Goal: Task Accomplishment & Management: Manage account settings

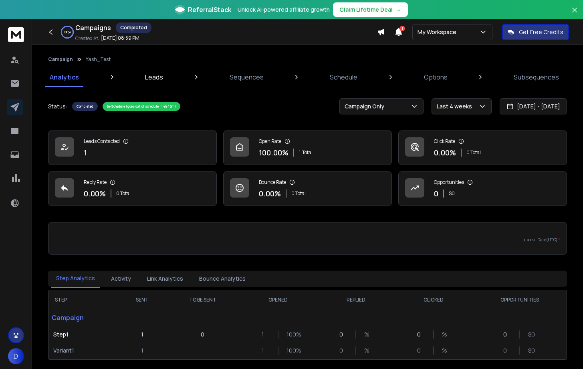
click at [162, 79] on p "Leads" at bounding box center [154, 77] width 18 height 10
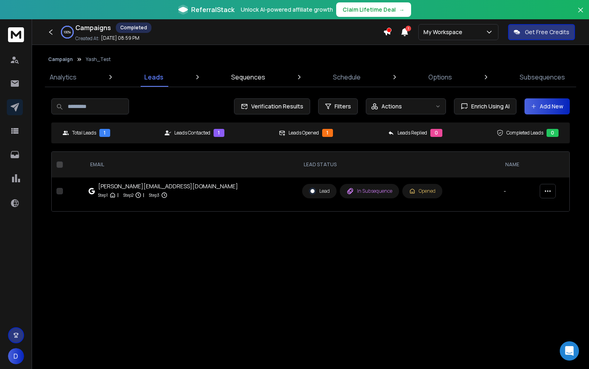
click at [246, 76] on p "Sequences" at bounding box center [248, 77] width 34 height 10
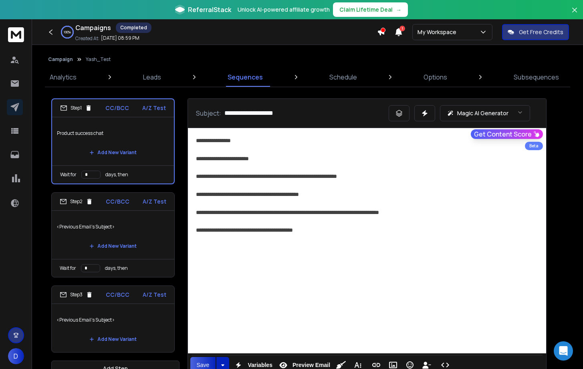
click at [109, 234] on p "<Previous Email's Subject>" at bounding box center [113, 226] width 113 height 22
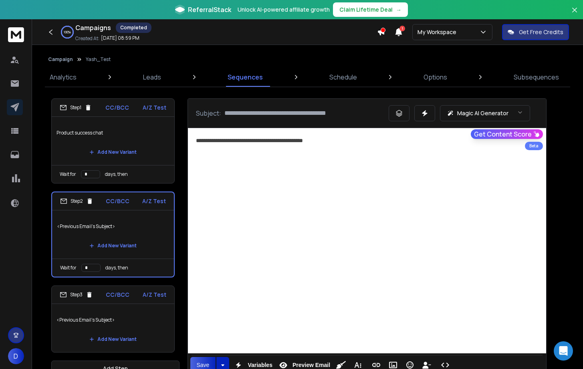
scroll to position [19, 0]
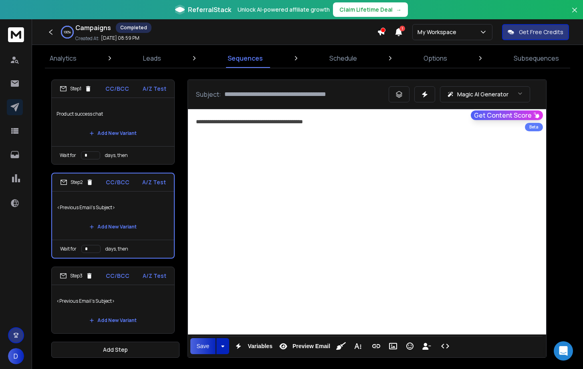
click at [95, 298] on p "<Previous Email's Subject>" at bounding box center [113, 301] width 113 height 22
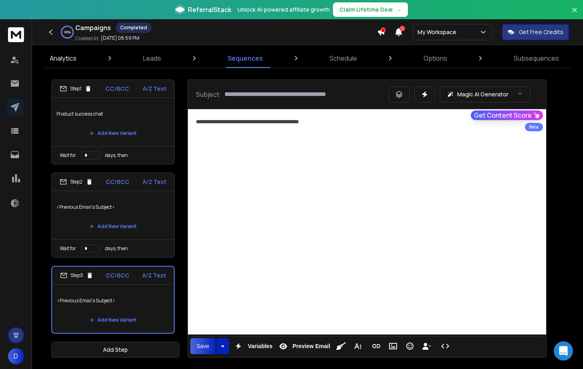
click at [66, 57] on p "Analytics" at bounding box center [63, 58] width 27 height 10
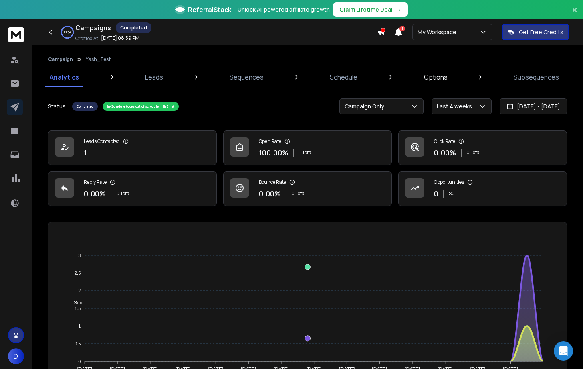
click at [443, 75] on p "Options" at bounding box center [436, 77] width 24 height 10
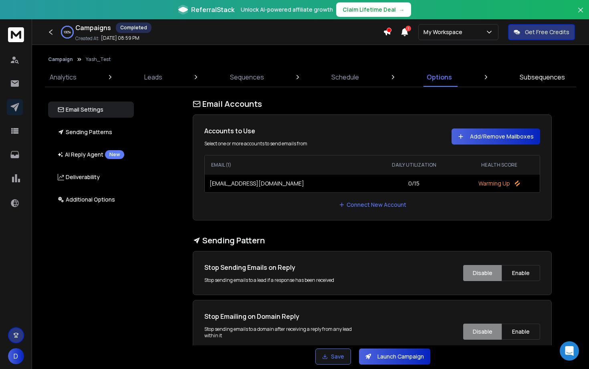
click at [518, 80] on link "Subsequences" at bounding box center [542, 76] width 55 height 19
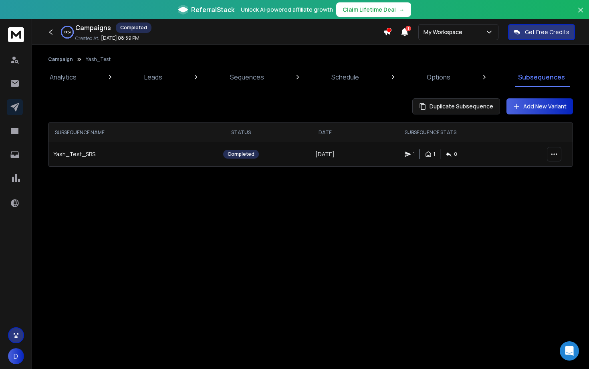
click at [236, 150] on div "Completed" at bounding box center [241, 154] width 36 height 9
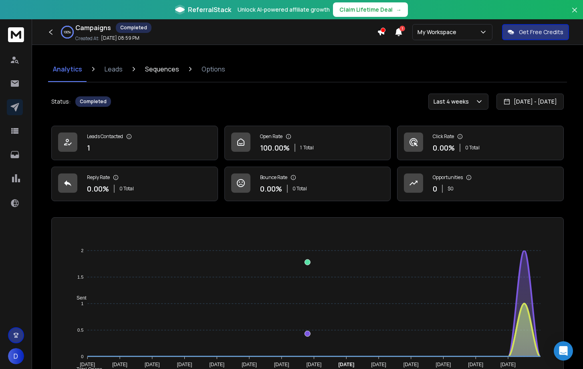
click at [175, 68] on p "Sequences" at bounding box center [162, 69] width 34 height 10
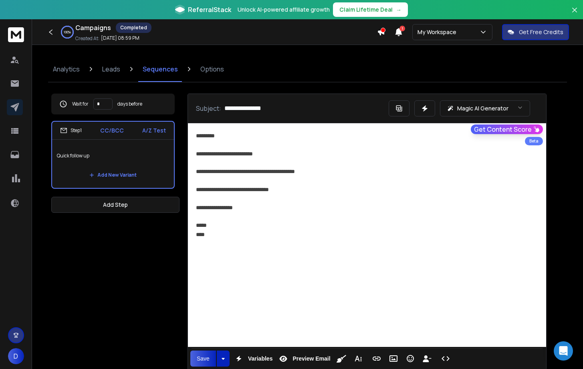
click at [44, 34] on div "100 % Campaigns Completed Created At: Oct 11, 2025, 08:59 PM 1 My Workspace Get…" at bounding box center [291, 32] width 583 height 26
click at [50, 31] on icon at bounding box center [50, 31] width 3 height 5
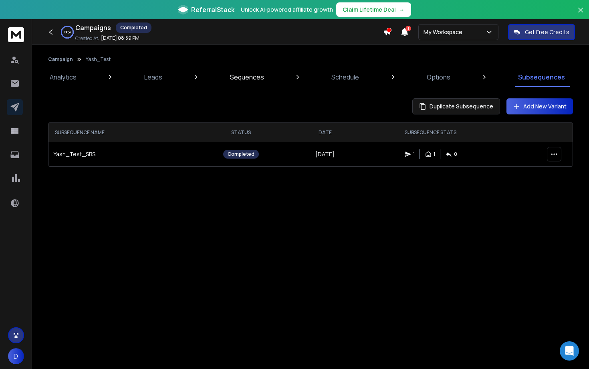
click at [250, 79] on p "Sequences" at bounding box center [247, 77] width 34 height 10
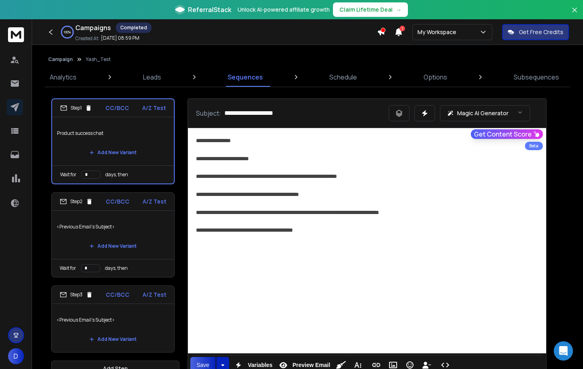
click at [125, 232] on p "<Previous Email's Subject>" at bounding box center [113, 226] width 113 height 22
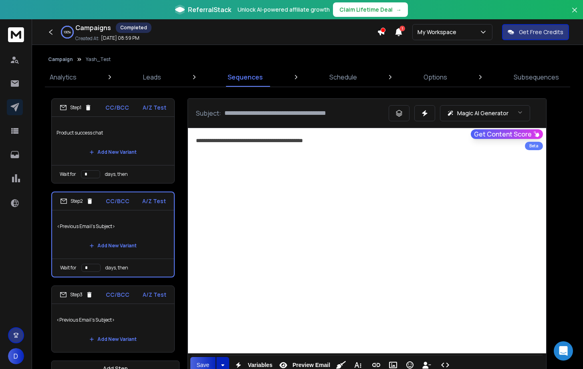
scroll to position [19, 0]
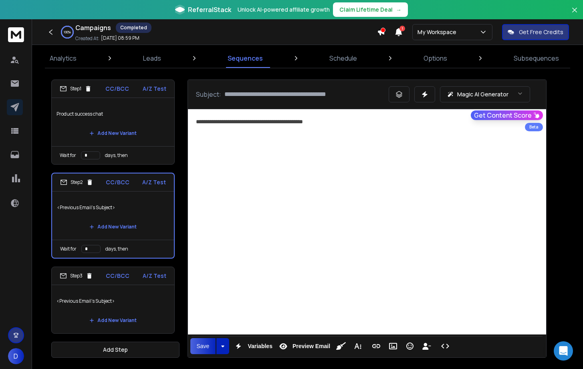
click at [144, 304] on p "<Previous Email's Subject>" at bounding box center [113, 301] width 113 height 22
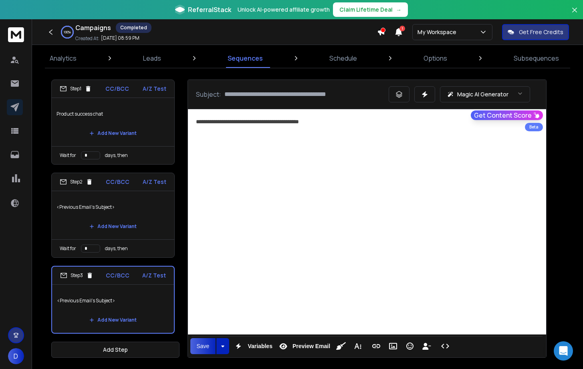
click at [147, 211] on p "<Previous Email's Subject>" at bounding box center [113, 207] width 113 height 22
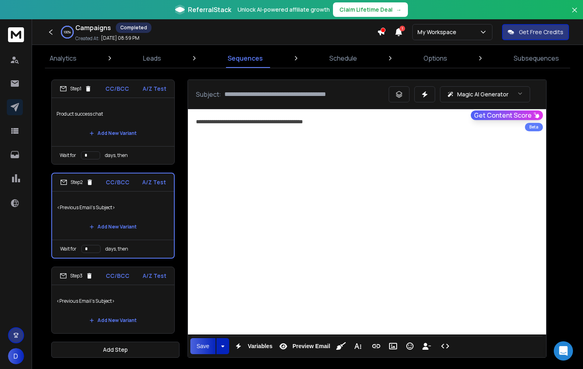
click at [133, 300] on p "<Previous Email's Subject>" at bounding box center [113, 301] width 113 height 22
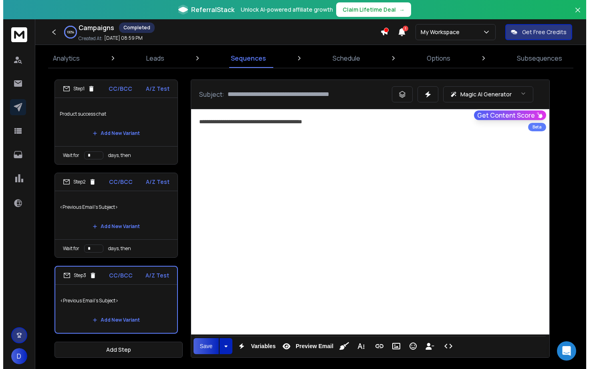
scroll to position [0, 0]
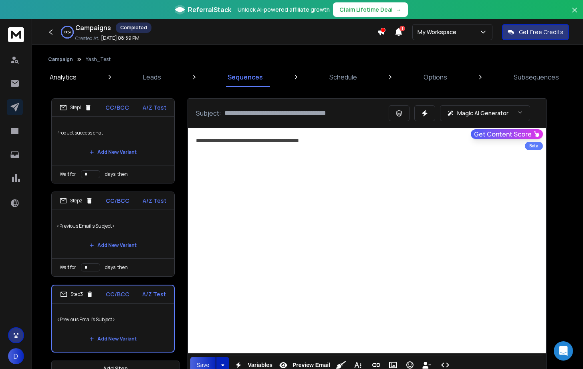
click at [57, 71] on link "Analytics" at bounding box center [63, 76] width 36 height 19
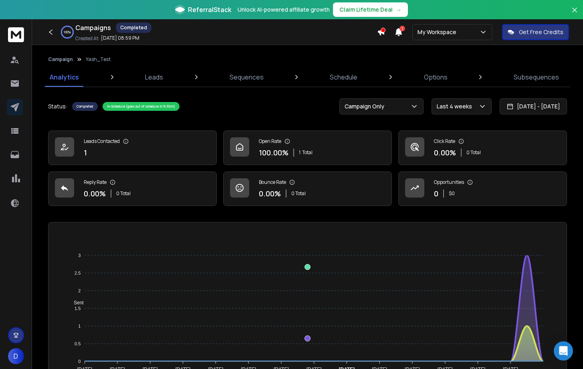
click at [56, 58] on button "Campaign" at bounding box center [60, 59] width 25 height 6
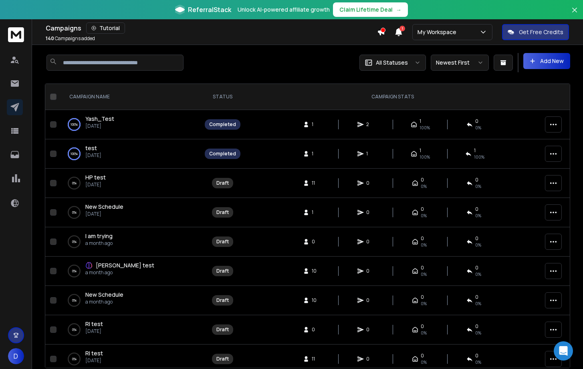
click at [139, 128] on div "100 % Yash_Test 2 days ago" at bounding box center [130, 124] width 124 height 19
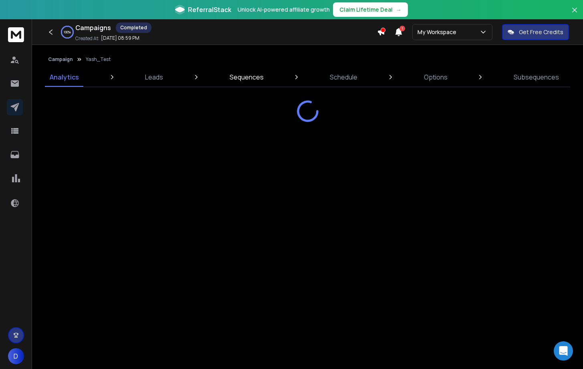
click at [233, 78] on p "Sequences" at bounding box center [247, 77] width 34 height 10
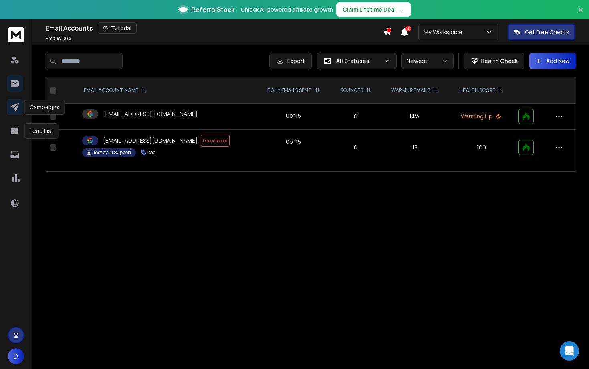
click at [13, 109] on icon at bounding box center [15, 107] width 10 height 10
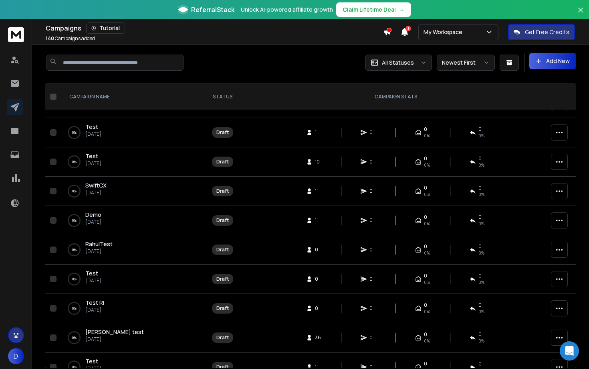
scroll to position [529, 0]
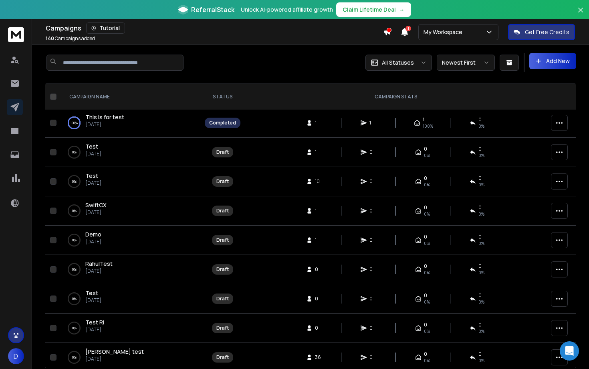
click at [138, 122] on div "100 % This is for test 4 months ago" at bounding box center [130, 122] width 124 height 19
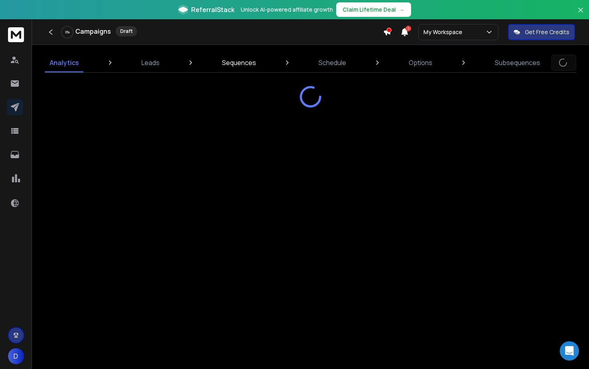
click at [234, 68] on link "Sequences" at bounding box center [239, 62] width 44 height 19
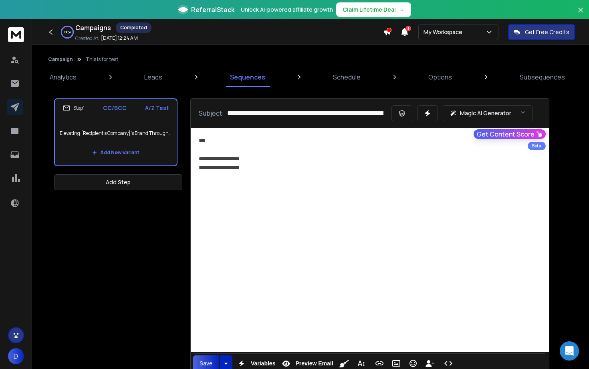
click at [45, 33] on div "100 % Campaigns Completed Created At: Jun 25, 2025, 12:24 AM 1 My Workspace Get…" at bounding box center [294, 32] width 589 height 26
type input "**********"
click at [49, 34] on icon at bounding box center [50, 31] width 7 height 7
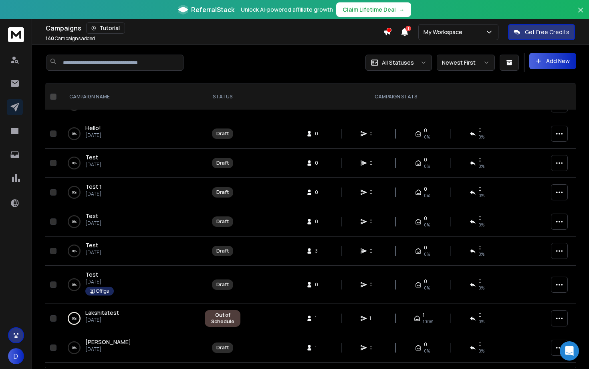
scroll to position [1252, 0]
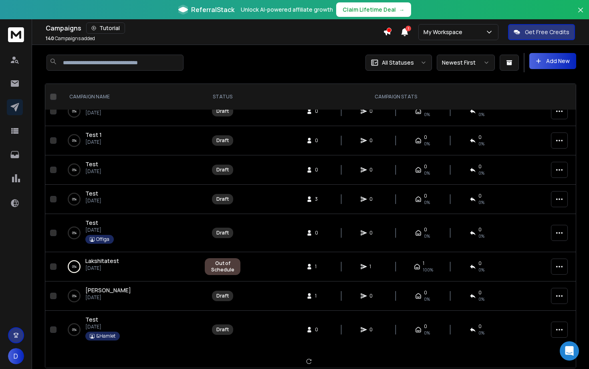
click at [110, 273] on div "Lakshitatest 5 months ago" at bounding box center [102, 266] width 34 height 19
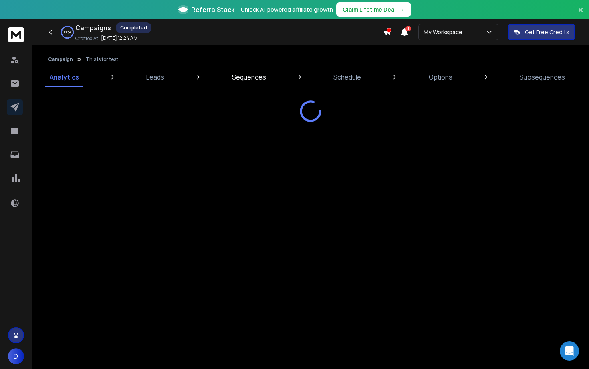
click at [256, 75] on p "Sequences" at bounding box center [249, 77] width 34 height 10
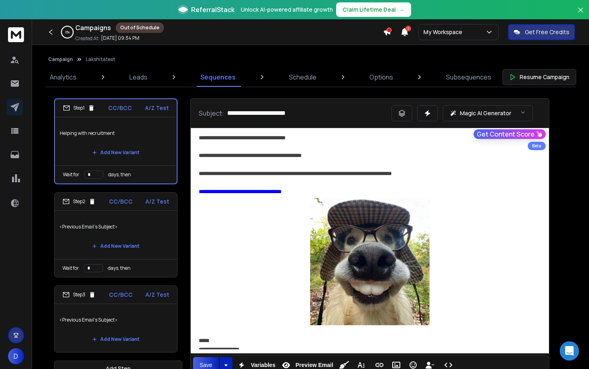
scroll to position [34, 0]
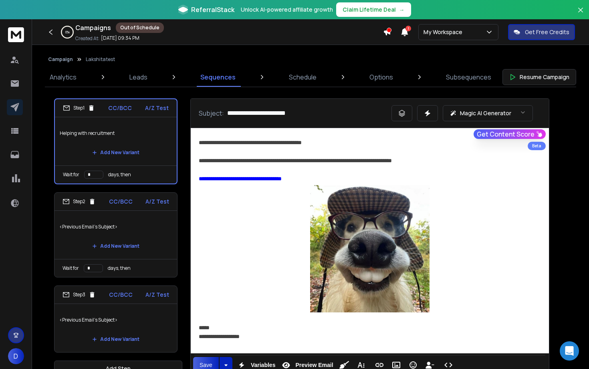
click at [498, 132] on button "Get Content Score" at bounding box center [510, 134] width 72 height 10
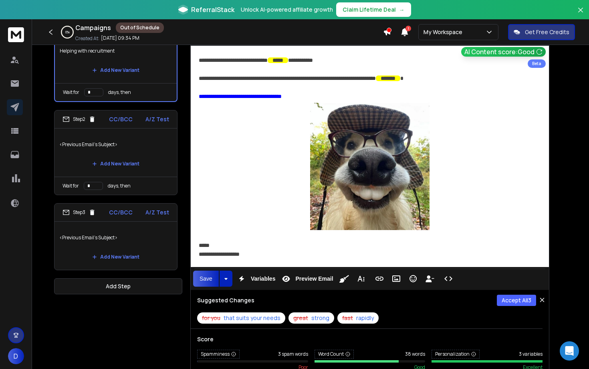
scroll to position [79, 0]
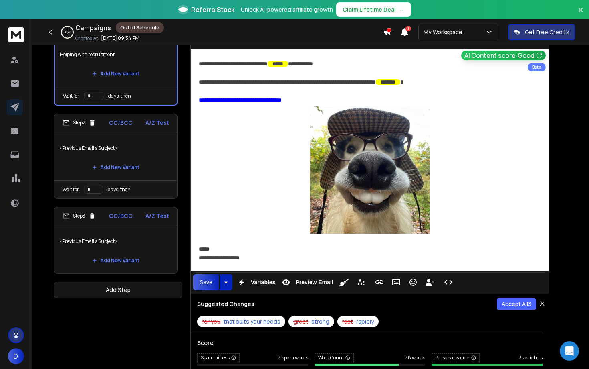
click at [257, 98] on link "**********" at bounding box center [240, 100] width 83 height 6
click at [227, 116] on icon "button" at bounding box center [224, 119] width 10 height 10
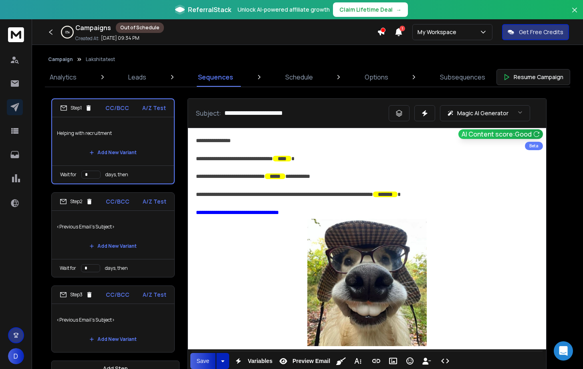
scroll to position [34, 0]
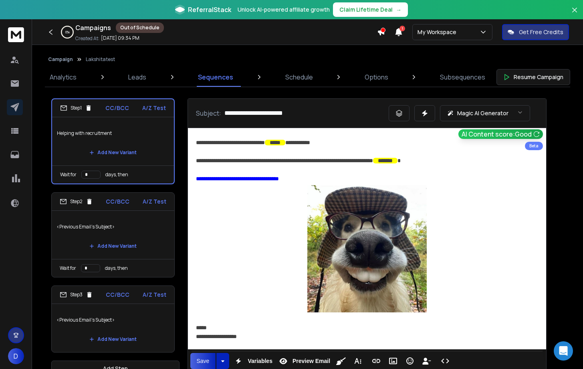
click at [324, 228] on img at bounding box center [367, 248] width 120 height 127
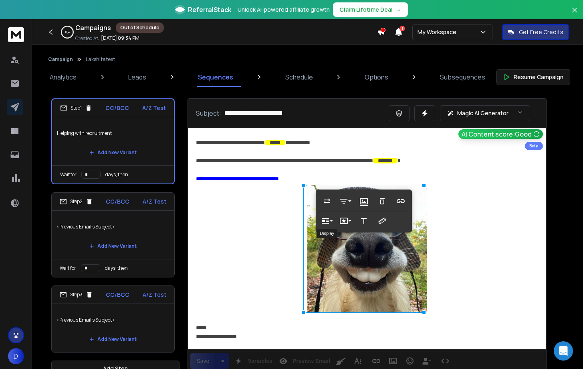
scroll to position [0, 0]
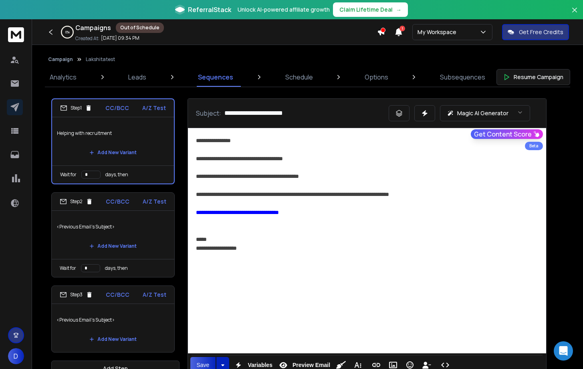
click at [223, 227] on div at bounding box center [367, 230] width 342 height 9
click at [505, 132] on button "Get Content Score" at bounding box center [507, 134] width 72 height 10
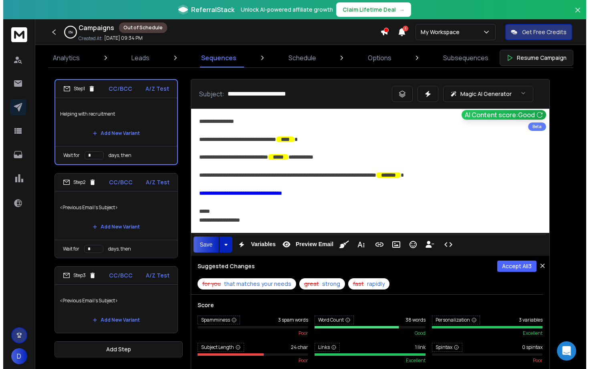
scroll to position [20, 0]
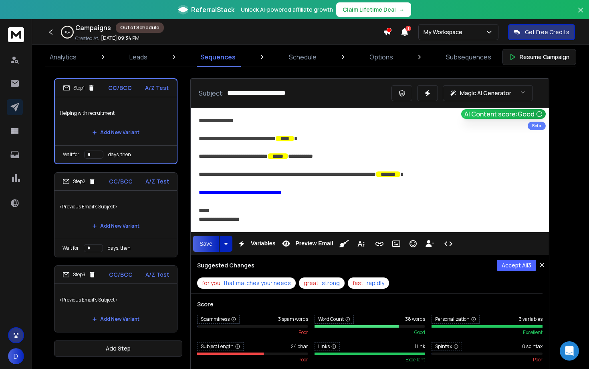
click at [484, 117] on button "AI Content score: Good" at bounding box center [504, 114] width 85 height 10
click at [128, 211] on p "<Previous Email's Subject>" at bounding box center [115, 206] width 113 height 22
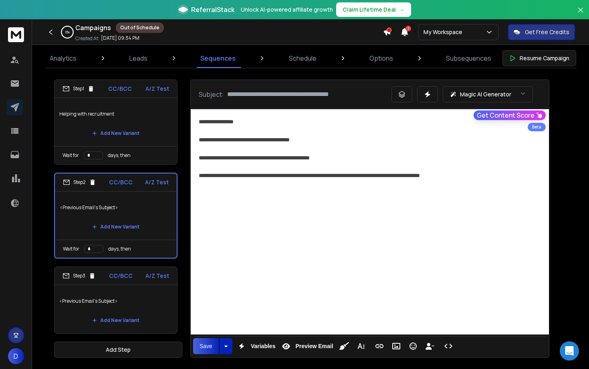
scroll to position [19, 0]
click at [138, 111] on p "Helping with recruitment" at bounding box center [115, 114] width 113 height 22
type input "**********"
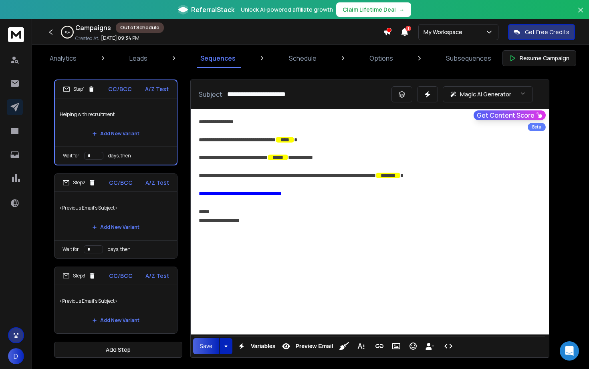
click at [302, 170] on div at bounding box center [370, 166] width 342 height 9
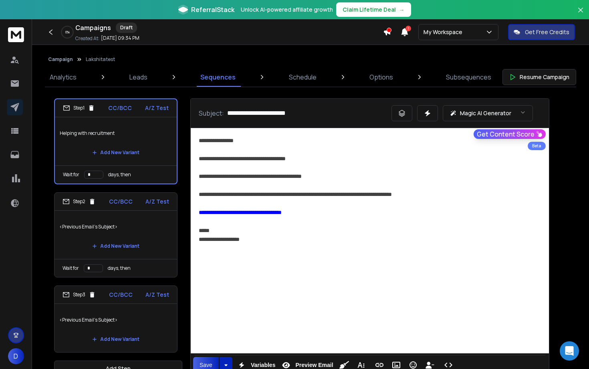
click at [23, 256] on div "D" at bounding box center [16, 195] width 32 height 352
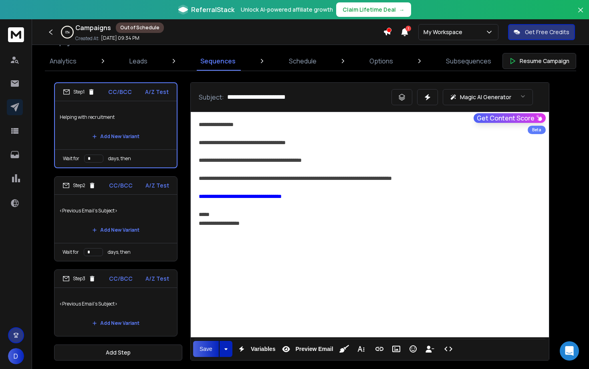
scroll to position [19, 0]
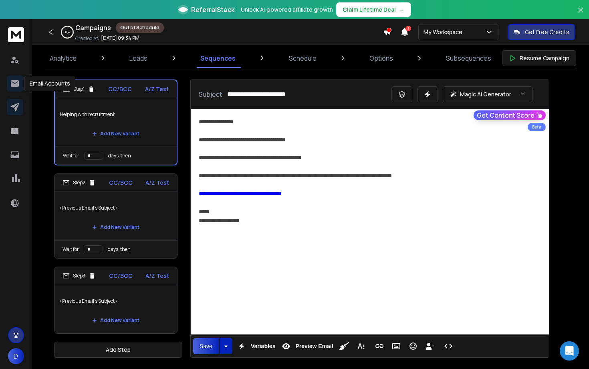
click at [11, 81] on icon at bounding box center [15, 83] width 8 height 6
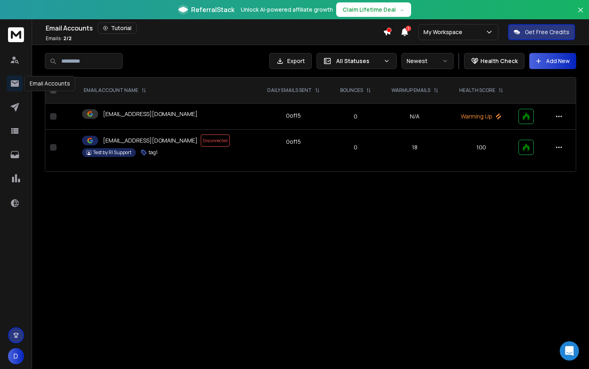
click at [180, 219] on div "ReferralStack Unlock AI-powered affiliate growth Lifetime Deals available! Clai…" at bounding box center [294, 184] width 589 height 369
click at [560, 112] on button at bounding box center [559, 116] width 24 height 14
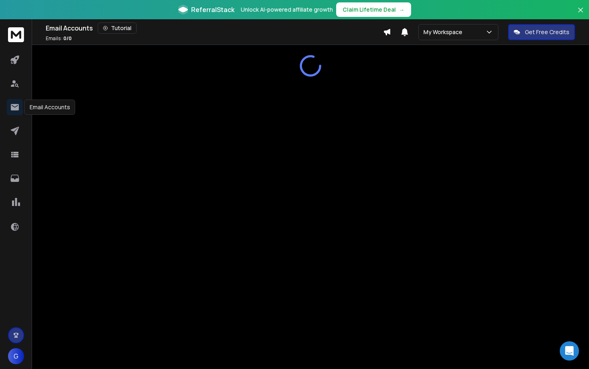
click at [15, 107] on icon at bounding box center [15, 107] width 8 height 6
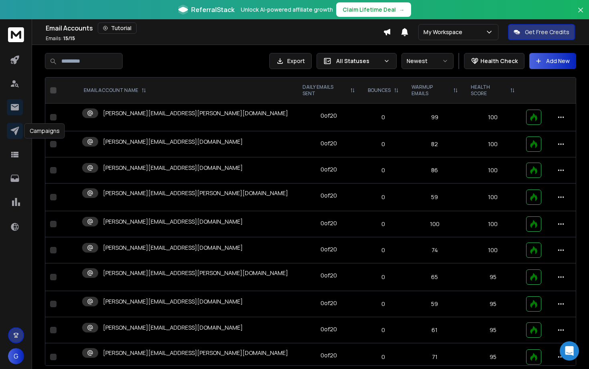
click at [14, 136] on link at bounding box center [15, 131] width 16 height 16
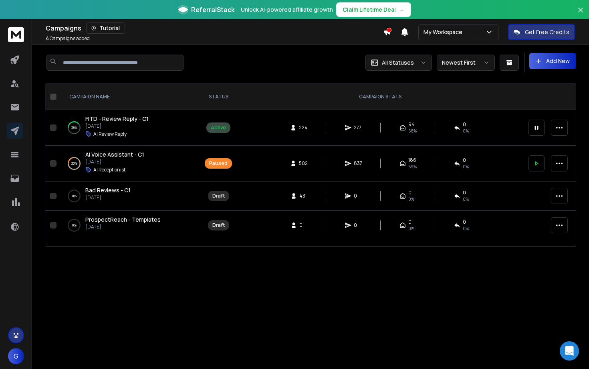
click at [112, 152] on span "AI Voice Assistant - C1" at bounding box center [114, 154] width 59 height 8
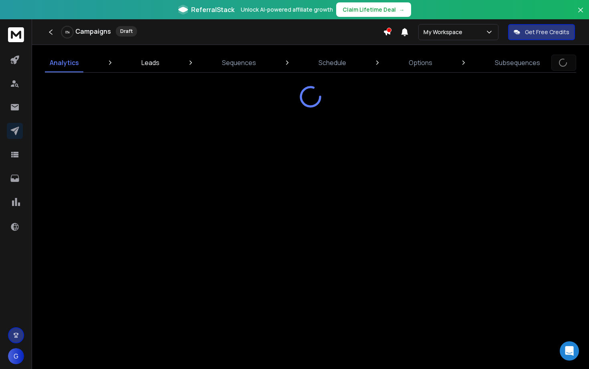
click at [152, 67] on p "Leads" at bounding box center [151, 63] width 18 height 10
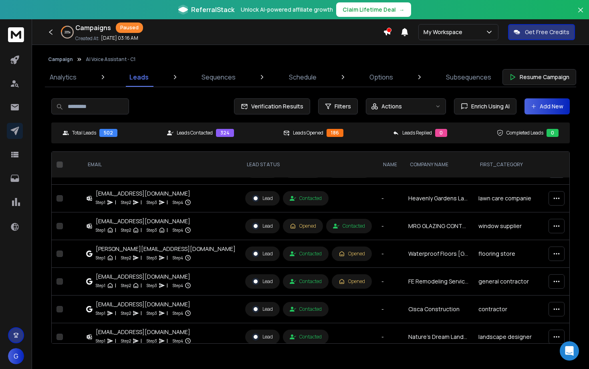
scroll to position [1673, 0]
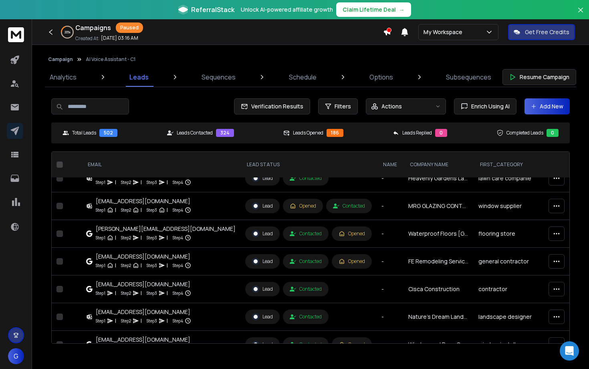
click at [557, 227] on button "button" at bounding box center [557, 233] width 16 height 14
click at [506, 230] on td "flooring store" at bounding box center [509, 234] width 70 height 28
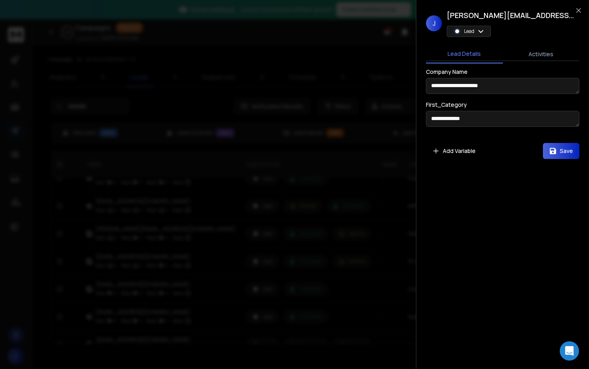
click at [354, 234] on div at bounding box center [294, 184] width 589 height 369
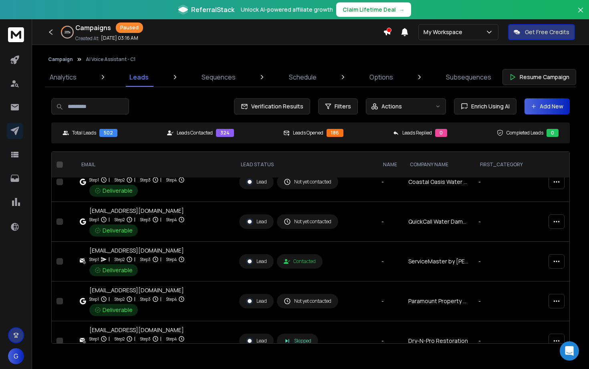
scroll to position [8960, 0]
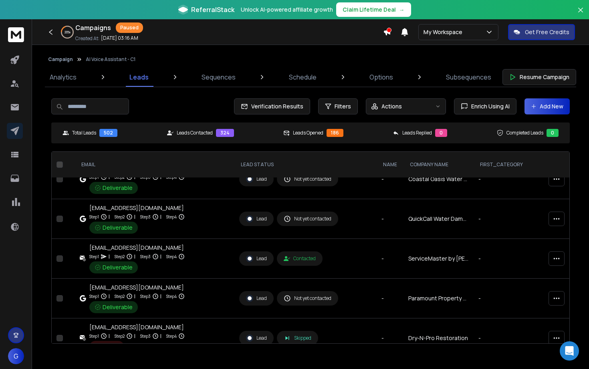
click at [517, 217] on td "-" at bounding box center [509, 219] width 70 height 40
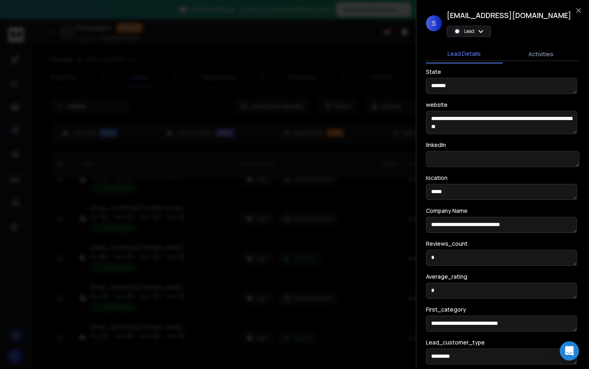
scroll to position [37, 0]
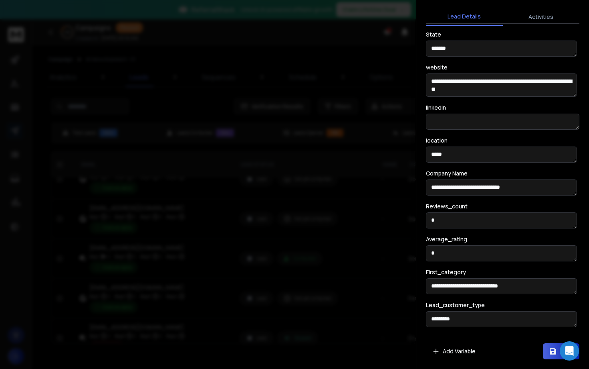
click at [356, 197] on div at bounding box center [294, 184] width 589 height 369
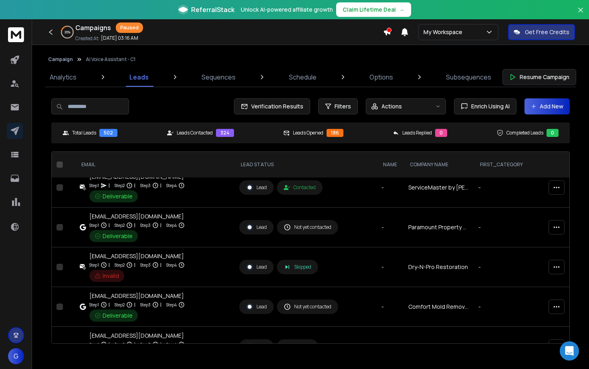
scroll to position [9037, 0]
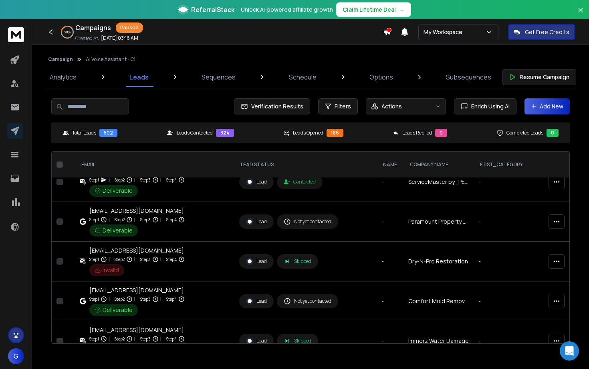
click at [510, 257] on td "-" at bounding box center [509, 261] width 70 height 40
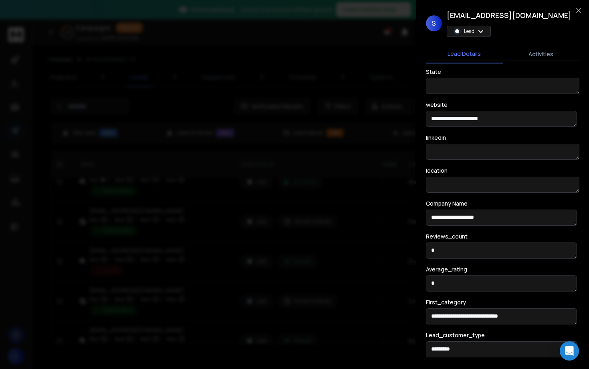
scroll to position [30, 0]
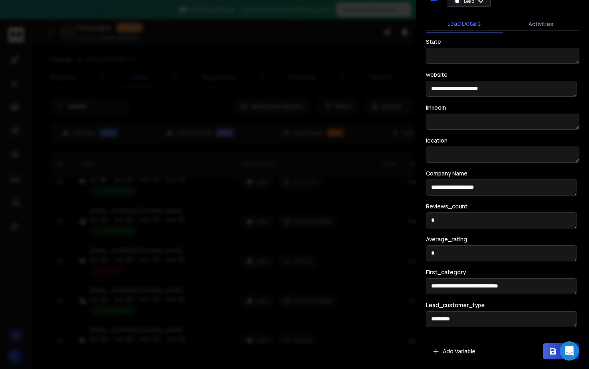
click at [376, 248] on div at bounding box center [294, 184] width 589 height 369
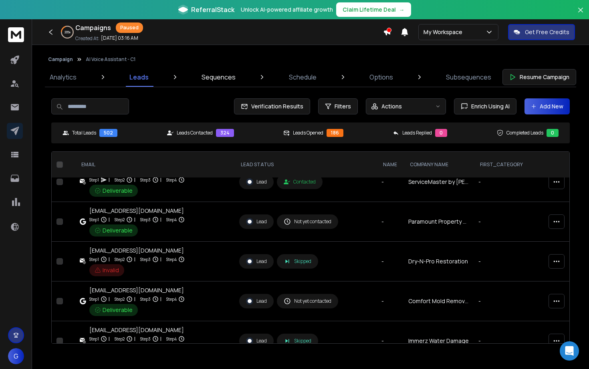
click at [223, 71] on link "Sequences" at bounding box center [219, 76] width 44 height 19
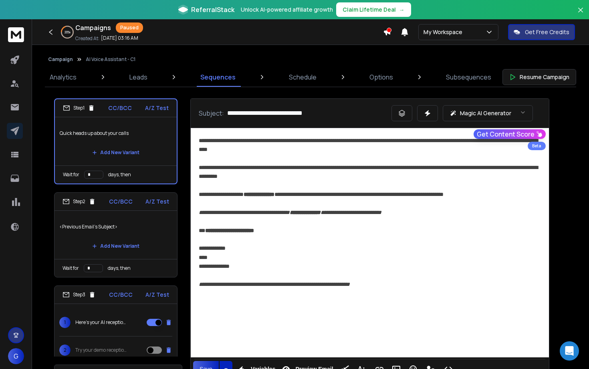
click at [282, 239] on div "**********" at bounding box center [370, 235] width 342 height 18
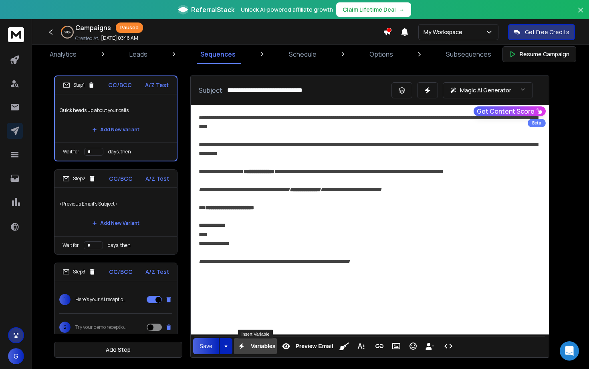
click at [257, 342] on span "Variables" at bounding box center [263, 345] width 28 height 7
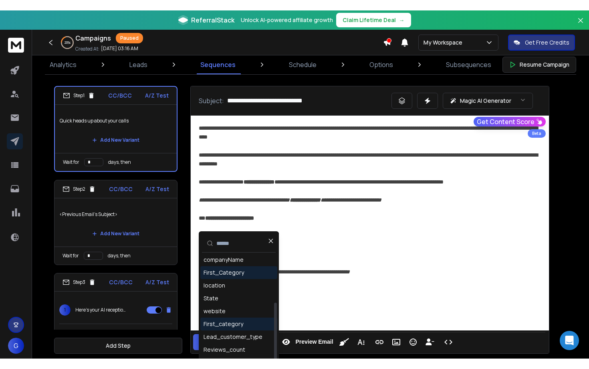
scroll to position [72, 0]
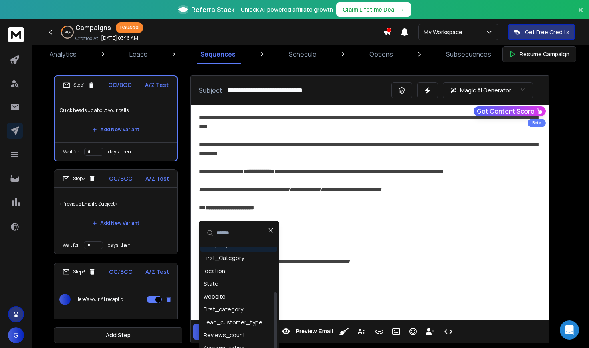
click at [271, 232] on icon at bounding box center [271, 230] width 6 height 6
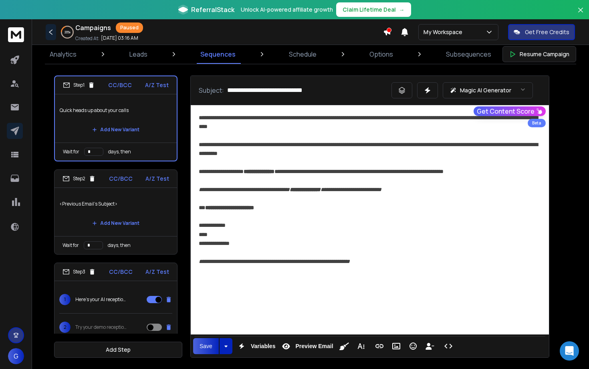
click at [52, 32] on icon at bounding box center [50, 31] width 7 height 7
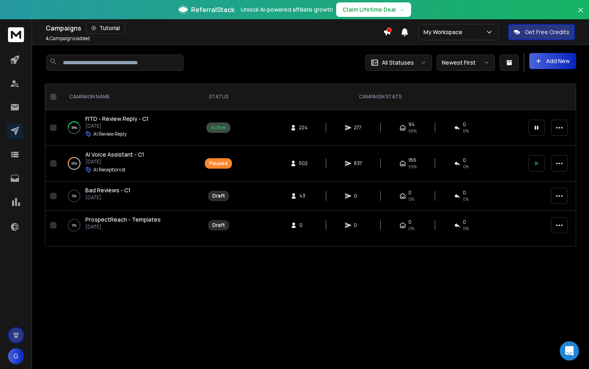
click at [145, 128] on p "9 days ago" at bounding box center [116, 126] width 63 height 6
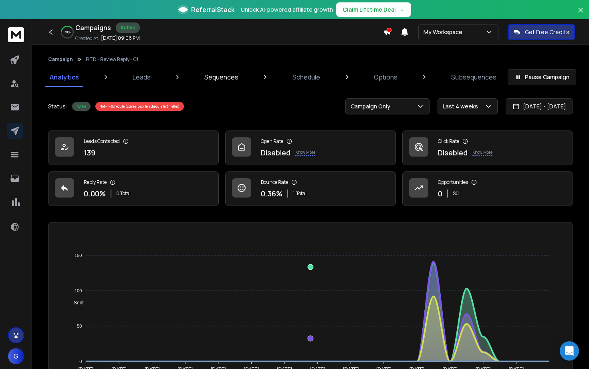
click at [221, 79] on p "Sequences" at bounding box center [222, 77] width 34 height 10
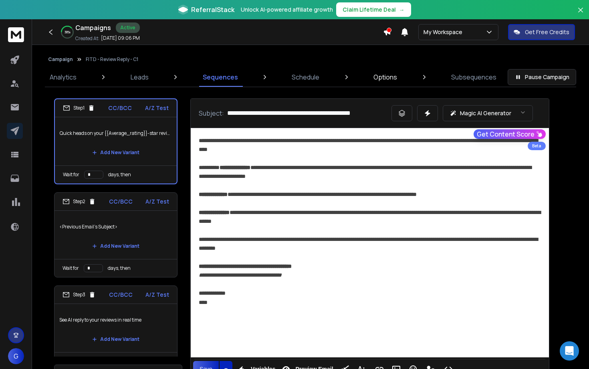
click at [386, 78] on p "Options" at bounding box center [386, 77] width 24 height 10
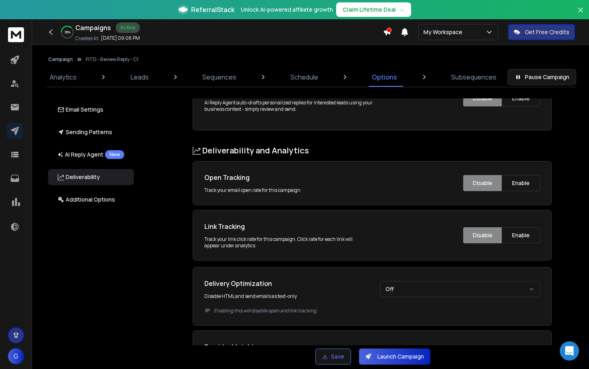
scroll to position [866, 0]
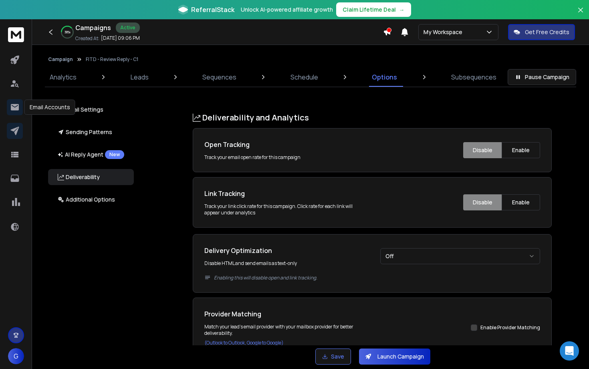
click at [15, 101] on link at bounding box center [15, 107] width 16 height 16
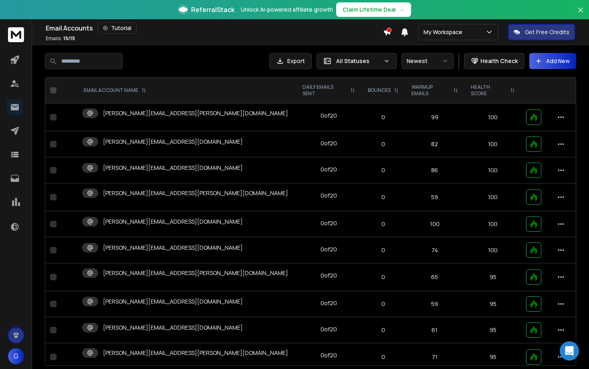
scroll to position [136, 0]
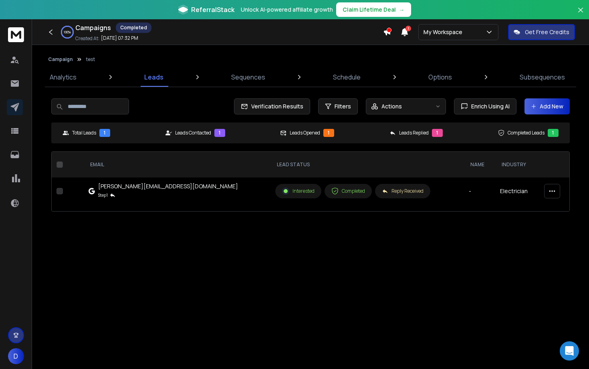
click at [375, 188] on div "Reply Received" at bounding box center [402, 191] width 55 height 14
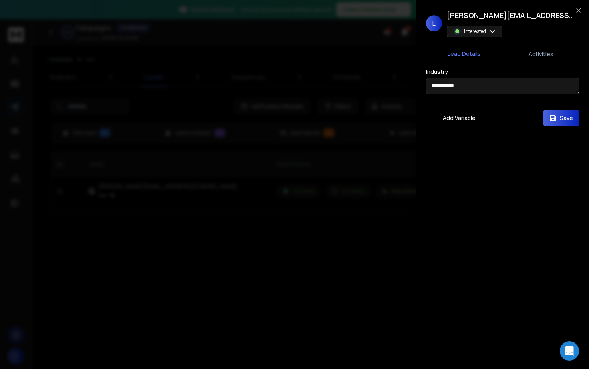
click at [266, 260] on div at bounding box center [294, 184] width 589 height 369
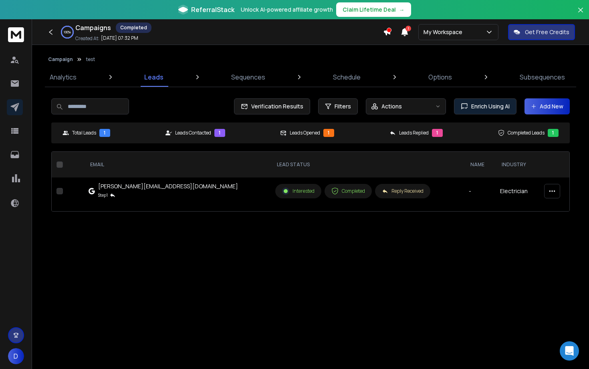
click at [487, 106] on span "Enrich Using AI" at bounding box center [489, 106] width 42 height 8
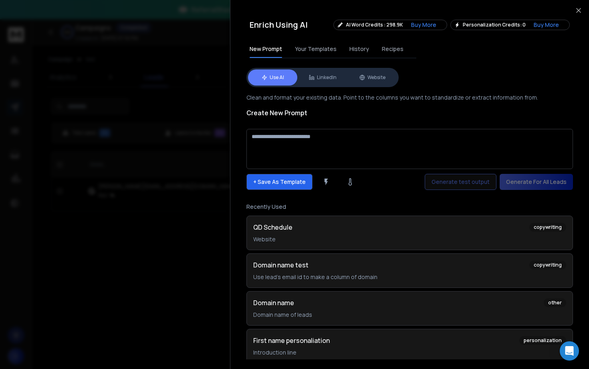
click at [382, 56] on button "Recipes" at bounding box center [393, 49] width 22 height 18
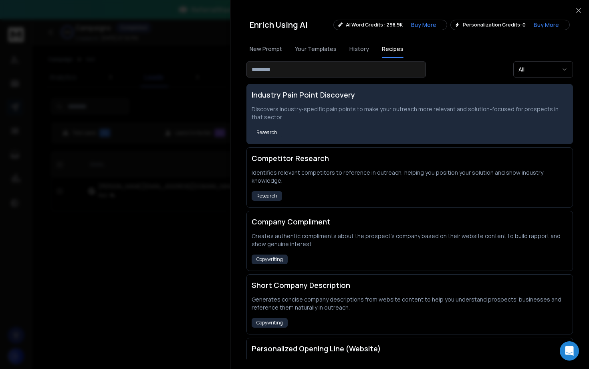
click at [294, 107] on p "Discovers industry-specific pain points to make your outreach more relevant and…" at bounding box center [410, 113] width 316 height 16
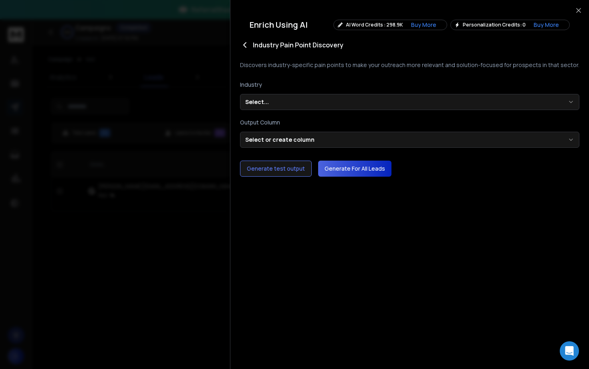
click at [264, 103] on body "**********" at bounding box center [294, 184] width 589 height 369
select select "********"
click at [271, 142] on body "**********" at bounding box center [294, 184] width 589 height 369
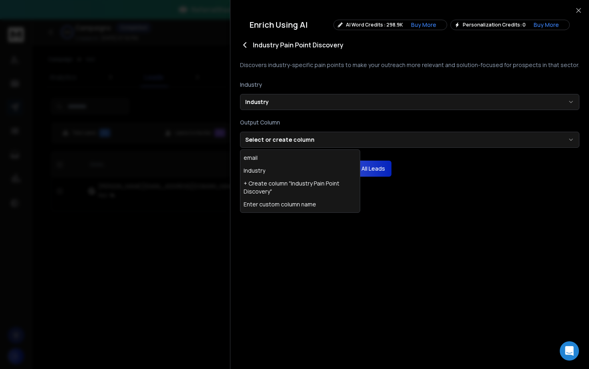
select select "*******"
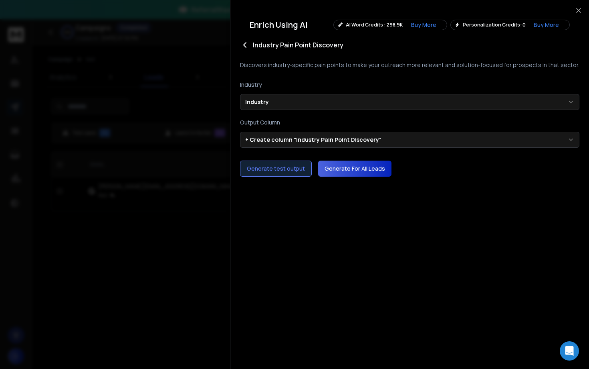
click at [276, 167] on button "G enerate test output" at bounding box center [276, 168] width 72 height 16
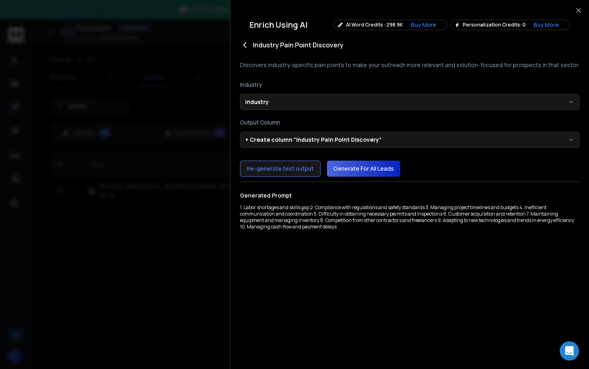
click at [344, 172] on button "Generate For All Leads" at bounding box center [363, 168] width 73 height 16
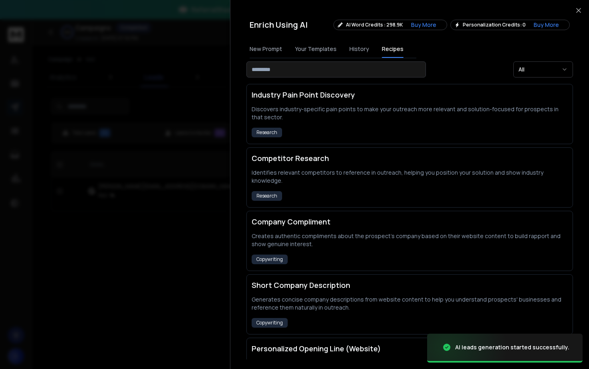
click at [257, 53] on button "New Prompt" at bounding box center [266, 49] width 32 height 18
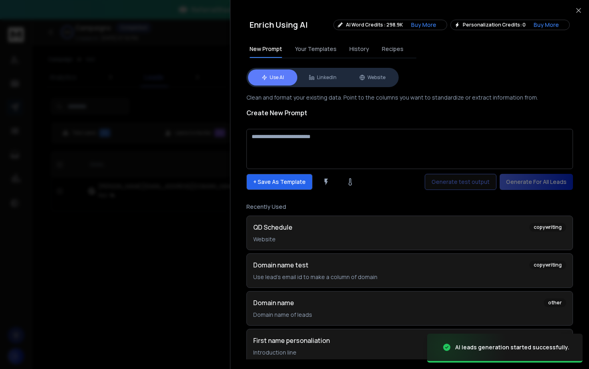
click at [197, 157] on div at bounding box center [294, 184] width 589 height 369
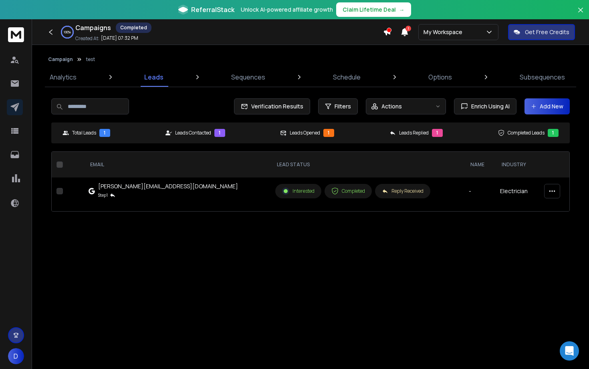
click at [395, 182] on td "Interested Completed Reply Received" at bounding box center [368, 190] width 194 height 27
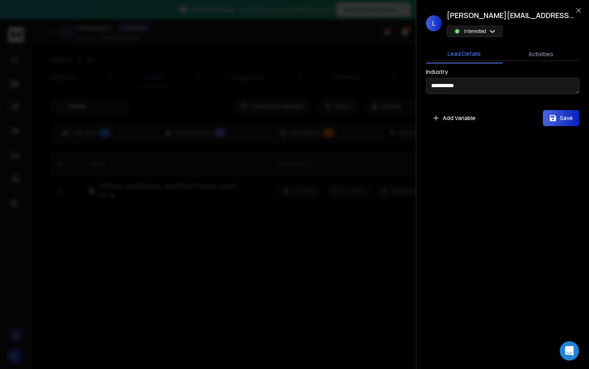
click at [361, 176] on div at bounding box center [294, 184] width 589 height 369
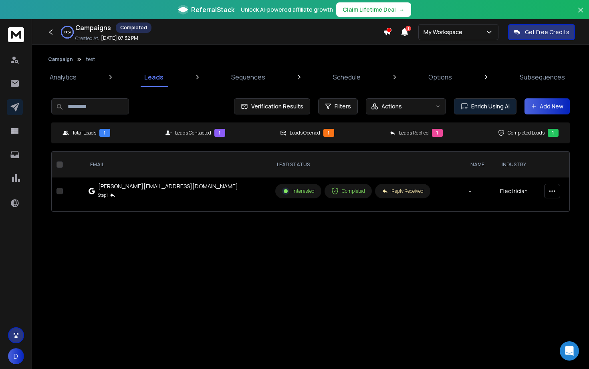
click at [484, 110] on span "Enrich Using AI" at bounding box center [489, 106] width 42 height 8
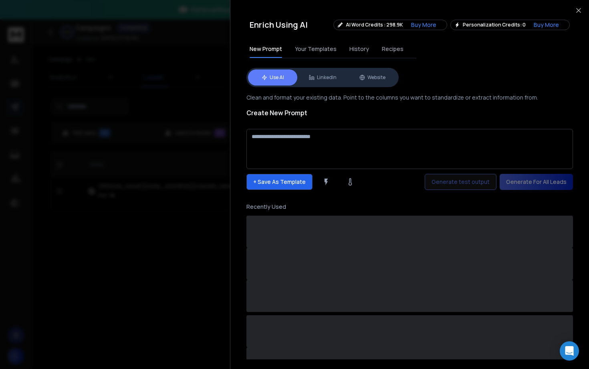
click at [374, 70] on button "Website" at bounding box center [373, 77] width 50 height 16
click at [391, 53] on span "Recipes" at bounding box center [393, 49] width 22 height 8
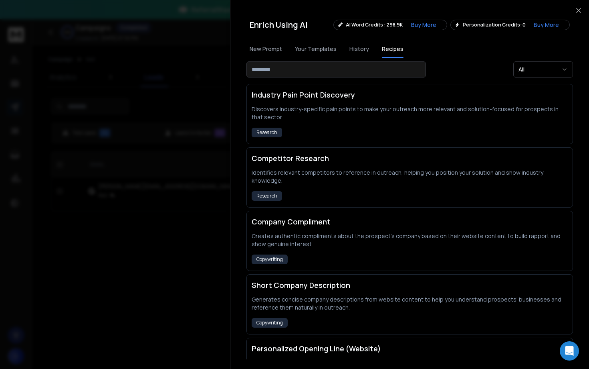
click at [160, 138] on div at bounding box center [294, 184] width 589 height 369
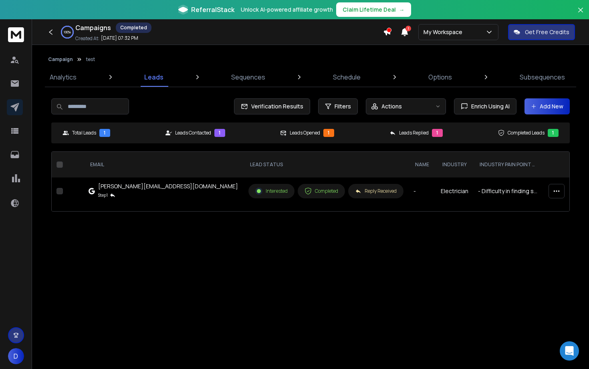
click at [436, 179] on td "Electrician" at bounding box center [454, 190] width 37 height 27
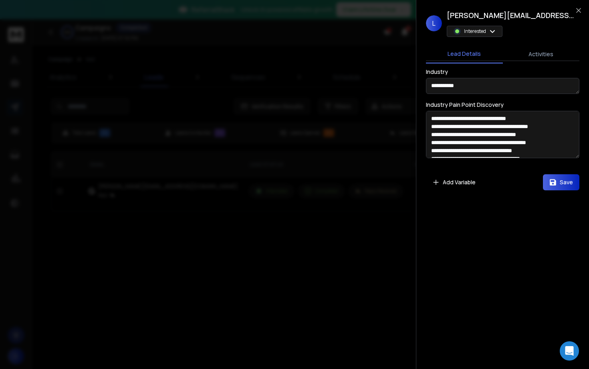
click at [345, 147] on div at bounding box center [294, 184] width 589 height 369
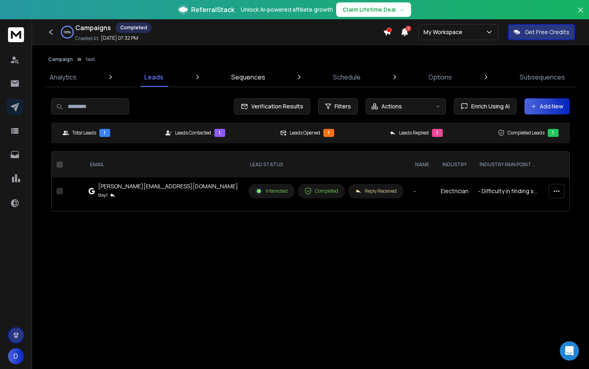
click at [261, 85] on link "Sequences" at bounding box center [249, 76] width 44 height 19
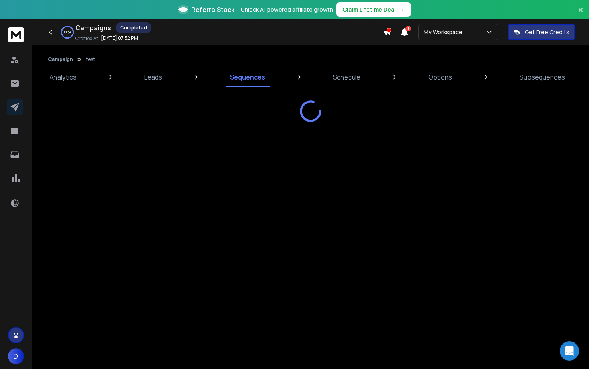
click at [246, 81] on p "Sequences" at bounding box center [247, 77] width 35 height 10
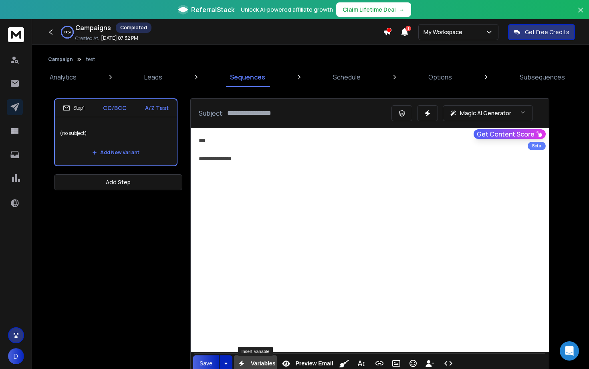
click at [259, 360] on span "Variables" at bounding box center [263, 363] width 28 height 7
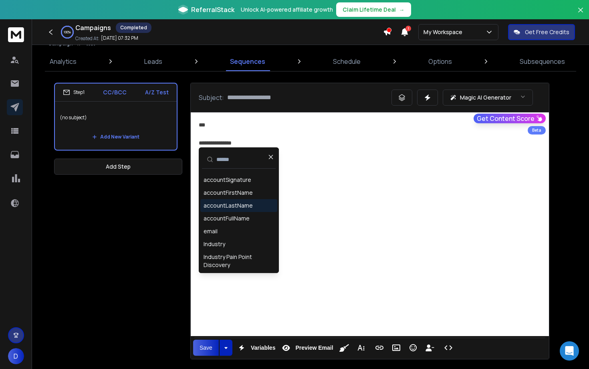
scroll to position [17, 0]
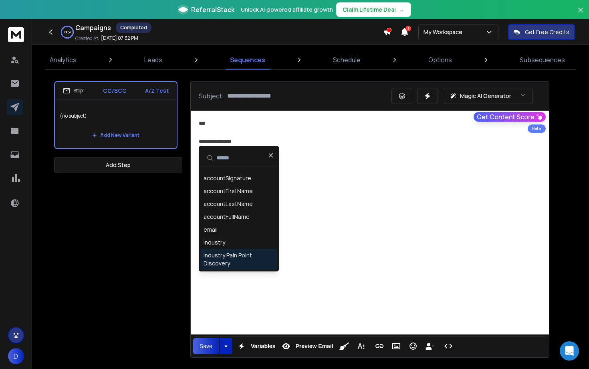
click at [223, 259] on div "Industry Pain Point Discovery" at bounding box center [239, 259] width 71 height 16
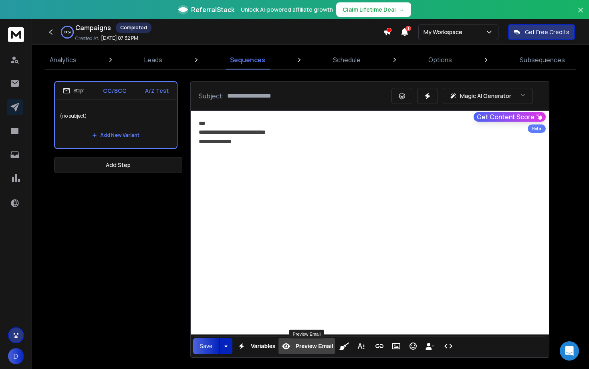
click at [301, 349] on div "Preview Email" at bounding box center [307, 345] width 56 height 13
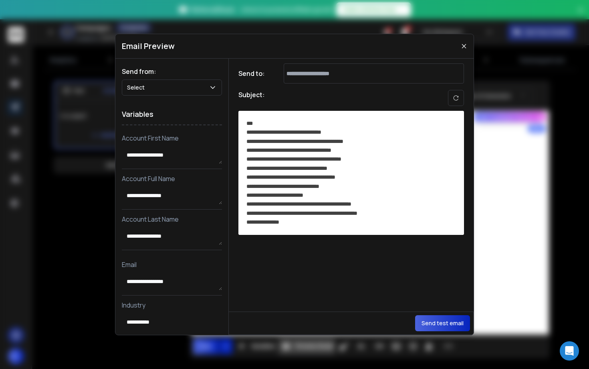
type textarea "****"
type textarea "**********"
type textarea "******"
click at [462, 47] on icon at bounding box center [464, 46] width 6 height 6
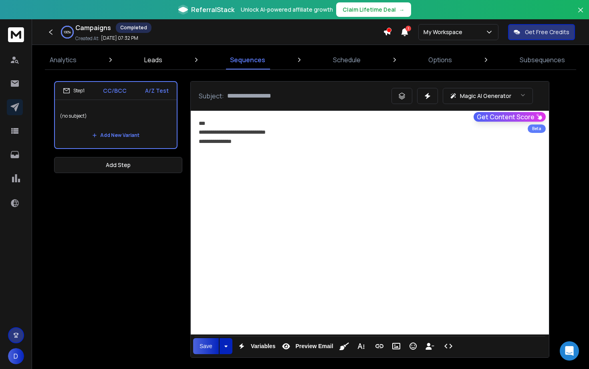
click at [148, 59] on p "Leads" at bounding box center [153, 60] width 18 height 10
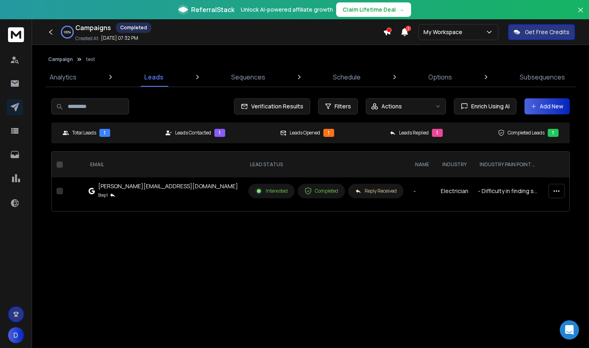
click at [409, 200] on td "-" at bounding box center [422, 190] width 27 height 27
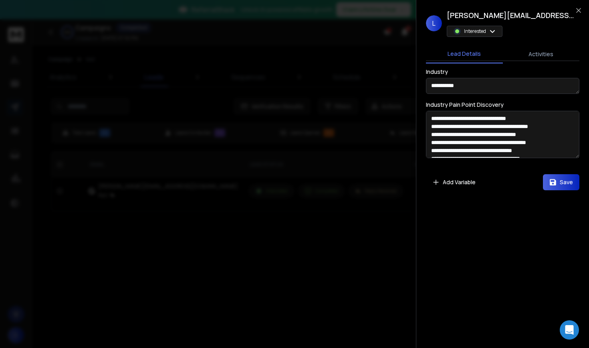
drag, startPoint x: 463, startPoint y: 86, endPoint x: 401, endPoint y: 86, distance: 61.8
click at [401, 86] on body "ReferralStack Unlock AI-powered affiliate growth Lifetime Deals available! Clai…" at bounding box center [294, 174] width 589 height 348
click at [457, 87] on textarea "**********" at bounding box center [503, 86] width 154 height 16
click at [361, 152] on div at bounding box center [294, 174] width 589 height 348
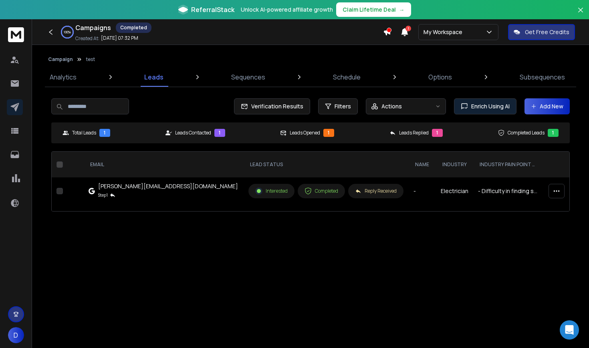
click at [470, 110] on button "Enrich Using AI" at bounding box center [485, 106] width 63 height 16
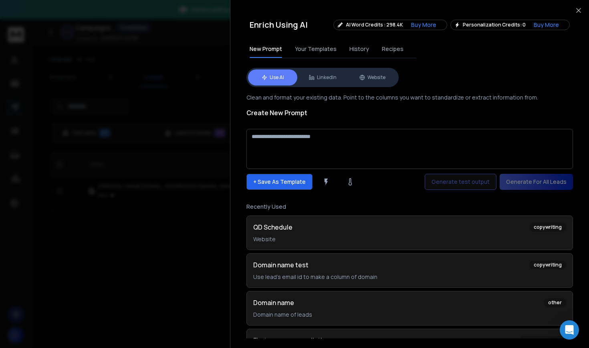
click at [382, 89] on div "Use AI LinkedIn Website Clean and format your existing data. Point to the colum…" at bounding box center [410, 208] width 327 height 280
click at [384, 45] on span "Recipes" at bounding box center [393, 49] width 22 height 8
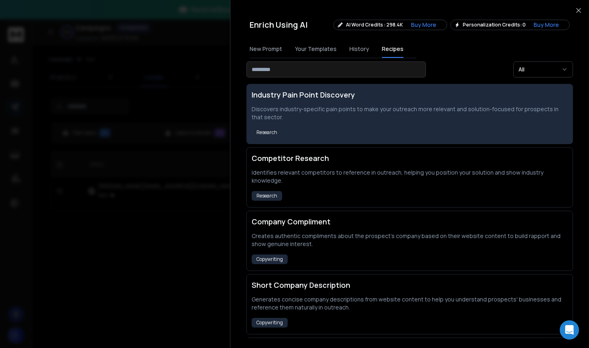
click at [297, 116] on p "Discovers industry-specific pain points to make your outreach more relevant and…" at bounding box center [410, 113] width 316 height 16
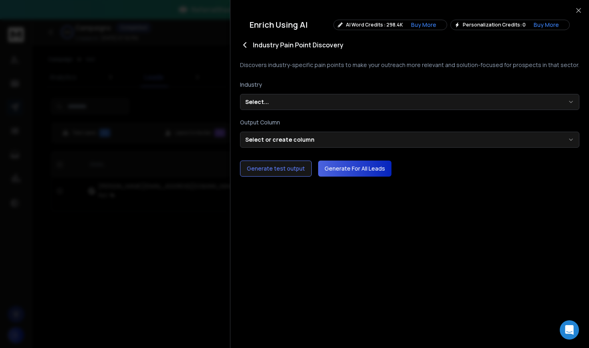
click at [184, 129] on div at bounding box center [294, 174] width 589 height 348
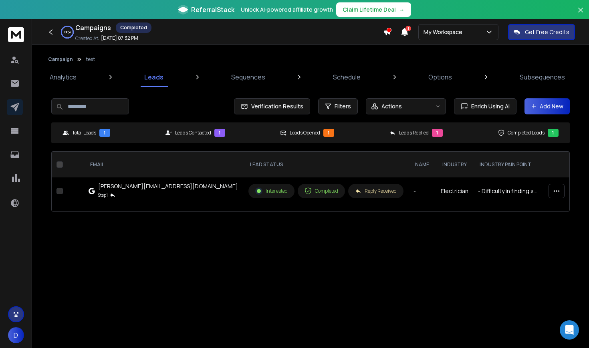
click at [249, 195] on div "Interested" at bounding box center [272, 191] width 46 height 14
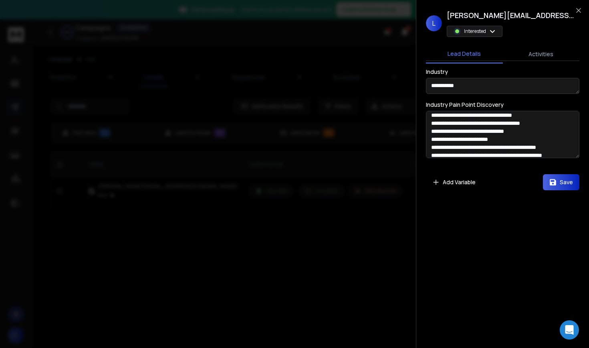
scroll to position [48, 0]
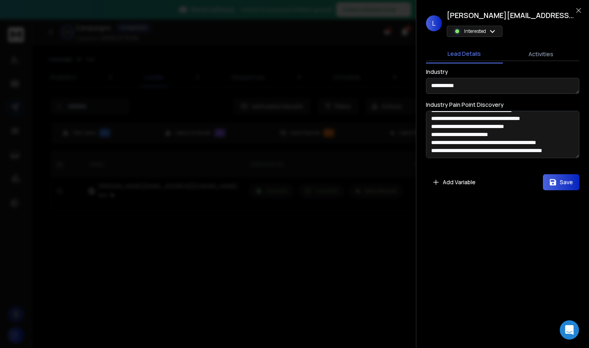
click at [563, 177] on button "Save" at bounding box center [561, 182] width 36 height 16
click at [328, 174] on div at bounding box center [294, 174] width 589 height 348
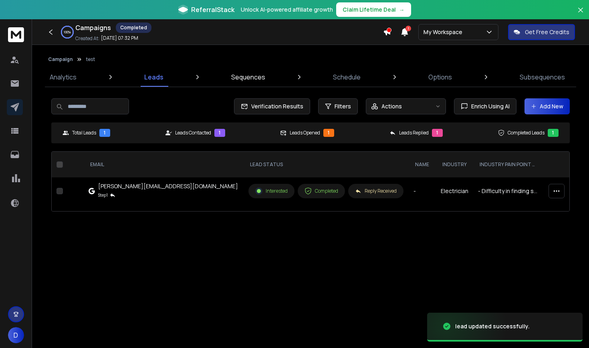
click at [256, 80] on p "Sequences" at bounding box center [248, 77] width 34 height 10
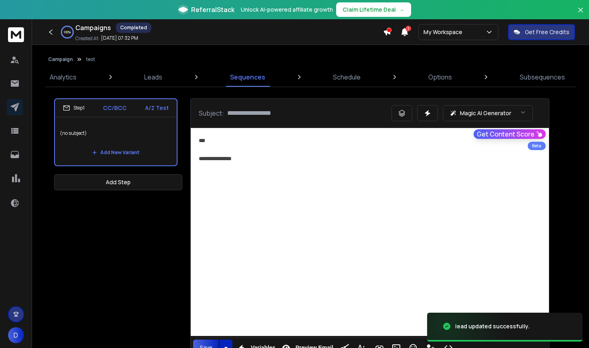
click at [219, 148] on div "**********" at bounding box center [370, 149] width 342 height 27
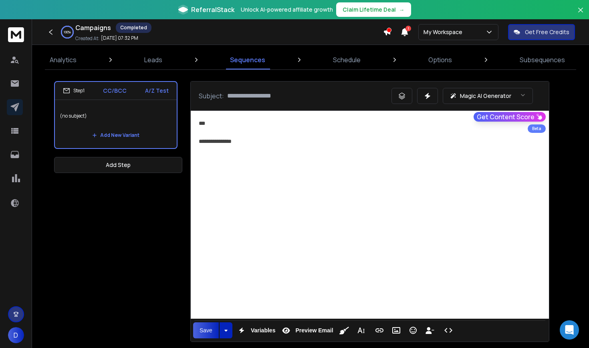
scroll to position [22, 0]
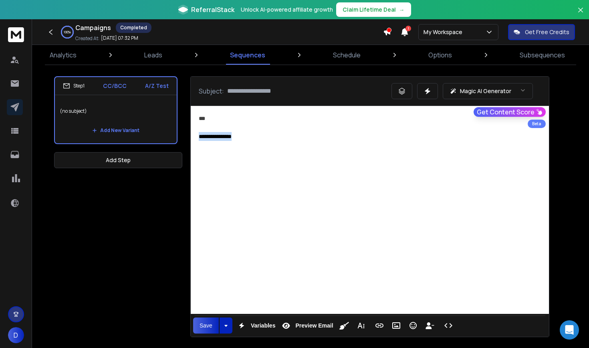
drag, startPoint x: 238, startPoint y: 136, endPoint x: 175, endPoint y: 136, distance: 63.0
click at [175, 136] on div "**********" at bounding box center [310, 206] width 513 height 261
click at [266, 325] on span "Variables" at bounding box center [263, 325] width 28 height 7
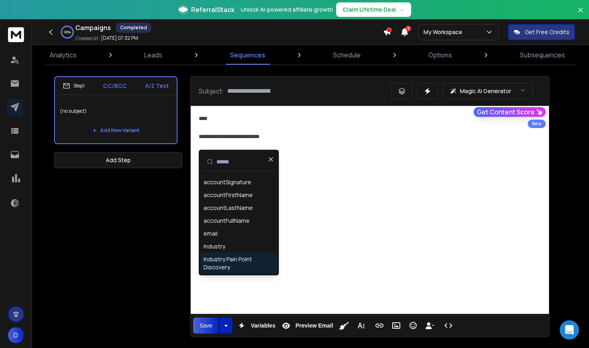
scroll to position [22, 0]
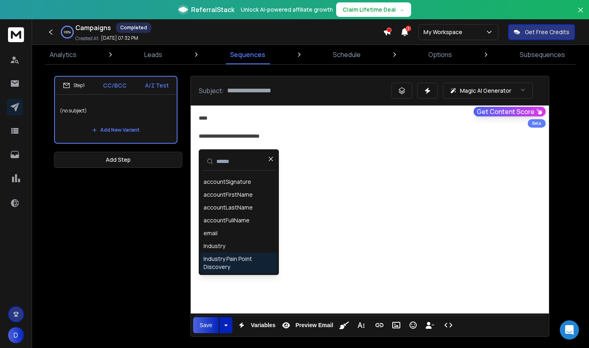
click at [219, 257] on div "Industry Pain Point Discovery" at bounding box center [239, 263] width 71 height 16
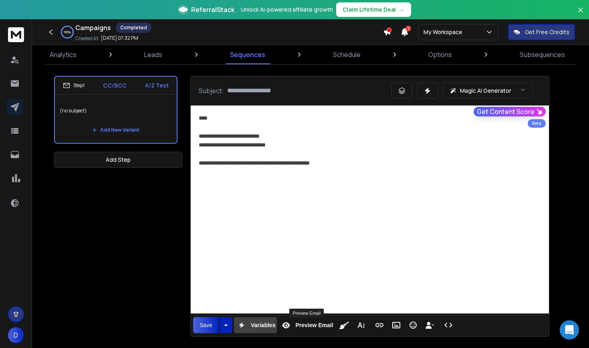
click at [275, 329] on div "Variables" at bounding box center [255, 324] width 43 height 13
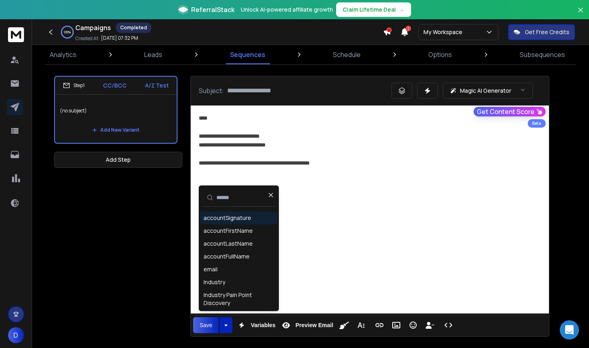
click at [241, 217] on div "accountSignature" at bounding box center [228, 218] width 48 height 8
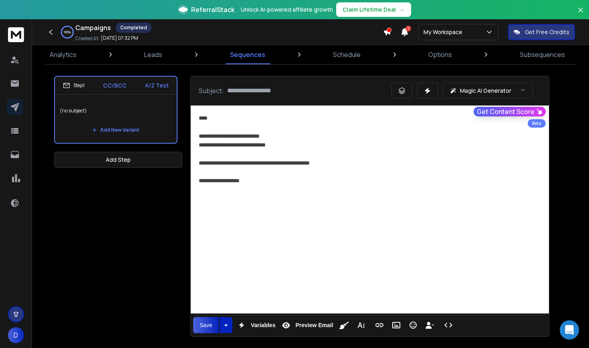
click at [222, 155] on div at bounding box center [370, 153] width 342 height 9
click at [312, 322] on span "Preview Email" at bounding box center [314, 325] width 41 height 7
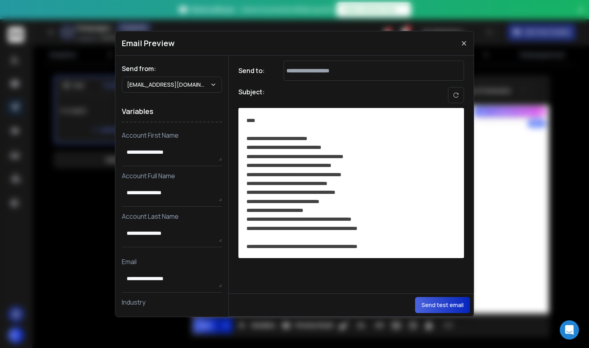
click at [462, 48] on div "Email Preview" at bounding box center [294, 43] width 358 height 24
click at [463, 42] on icon at bounding box center [464, 43] width 4 height 4
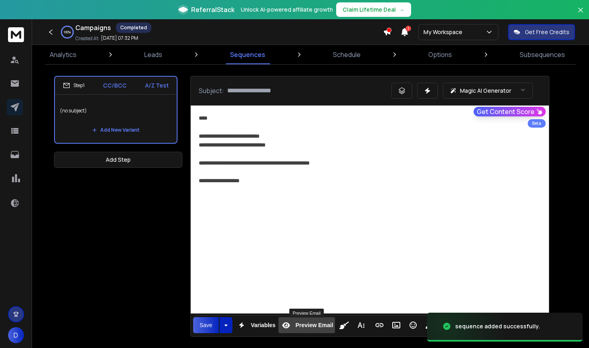
click at [315, 320] on div "Preview Email" at bounding box center [307, 324] width 56 height 13
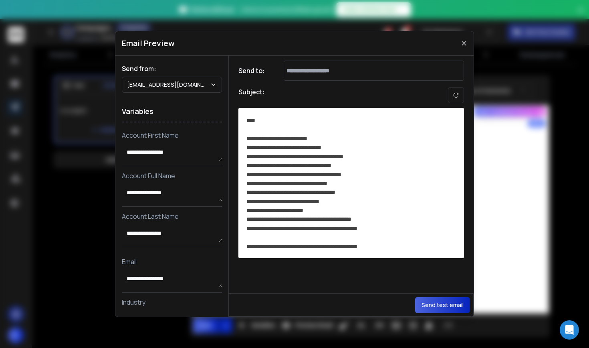
drag, startPoint x: 249, startPoint y: 136, endPoint x: 335, endPoint y: 225, distance: 123.6
click at [335, 225] on div "**********" at bounding box center [352, 183] width 226 height 150
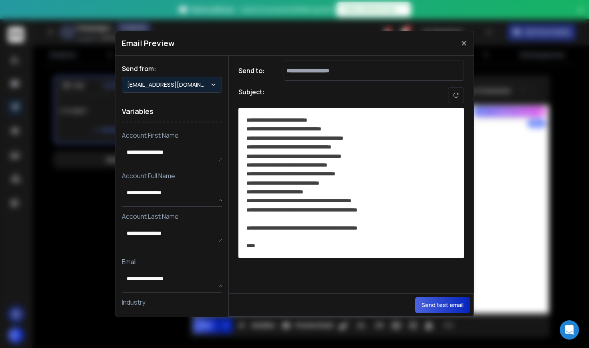
click at [177, 85] on div "[EMAIL_ADDRESS][DOMAIN_NAME]" at bounding box center [172, 85] width 90 height 8
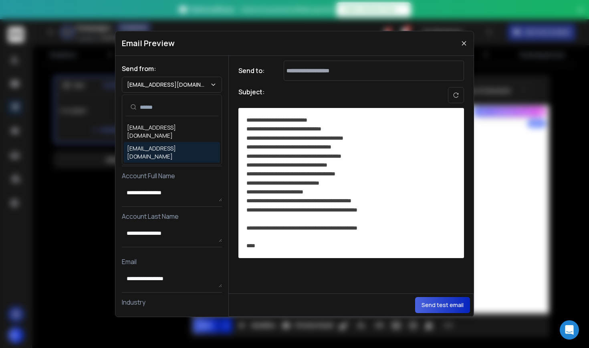
click at [156, 144] on div "[EMAIL_ADDRESS][DOMAIN_NAME]" at bounding box center [172, 152] width 90 height 16
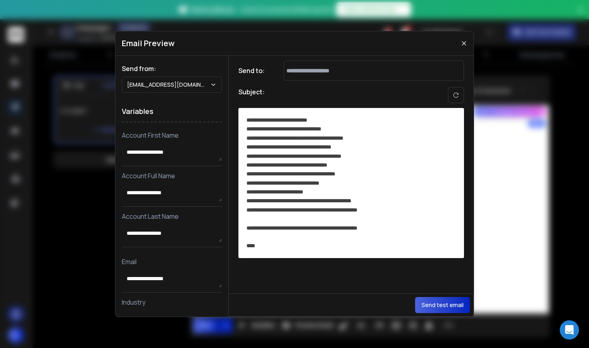
click at [311, 218] on div at bounding box center [350, 218] width 207 height 9
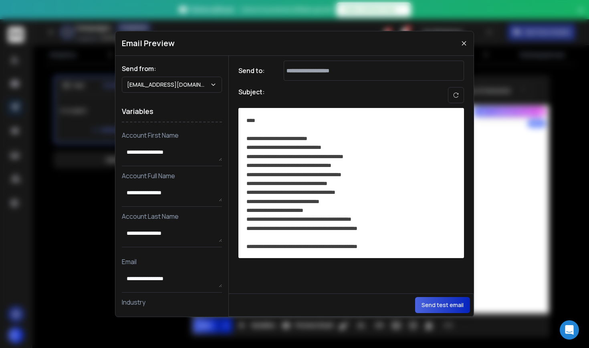
drag, startPoint x: 247, startPoint y: 138, endPoint x: 400, endPoint y: 236, distance: 182.0
click at [400, 236] on div "**********" at bounding box center [350, 183] width 223 height 150
click at [465, 44] on icon at bounding box center [464, 43] width 6 height 6
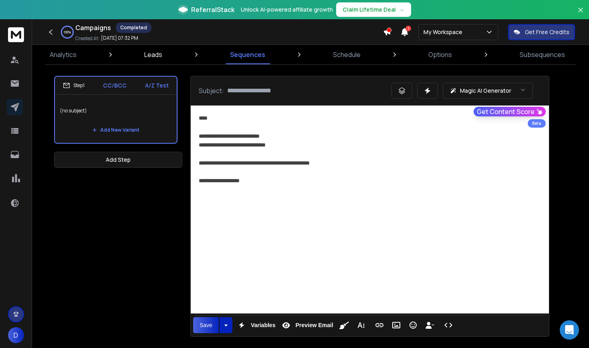
click at [153, 50] on p "Leads" at bounding box center [153, 55] width 18 height 10
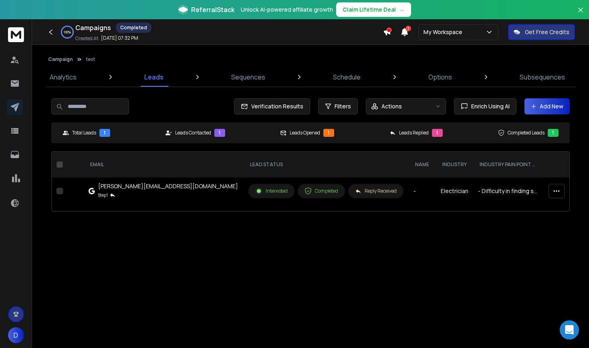
click at [334, 186] on div "Interested Completed Reply Received" at bounding box center [327, 191] width 156 height 14
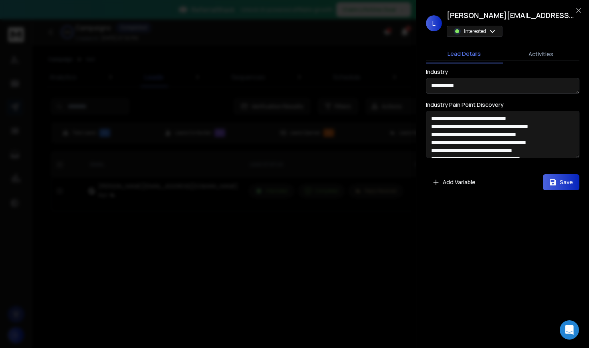
click at [247, 163] on div at bounding box center [294, 174] width 589 height 348
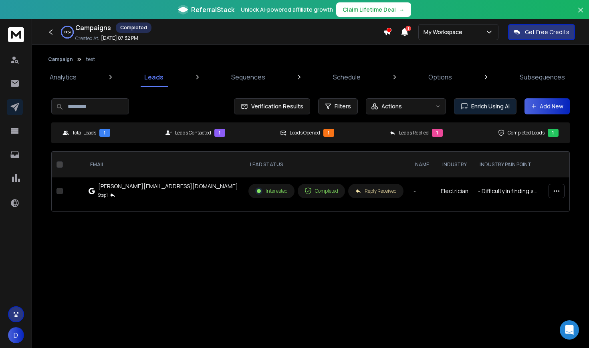
click at [470, 99] on button "Enrich Using AI" at bounding box center [485, 106] width 63 height 16
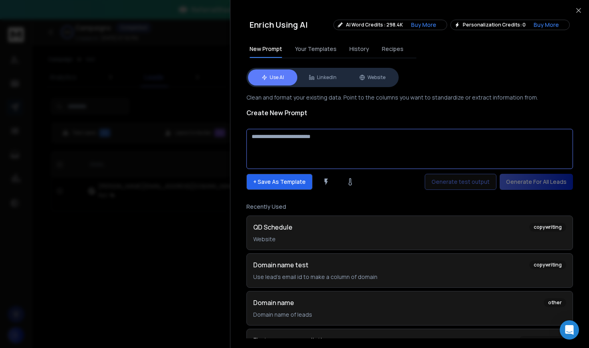
click at [286, 141] on textarea at bounding box center [410, 149] width 327 height 40
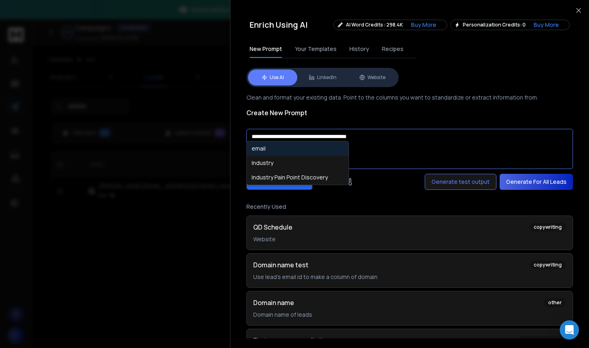
click at [389, 130] on textarea "**********" at bounding box center [410, 149] width 327 height 40
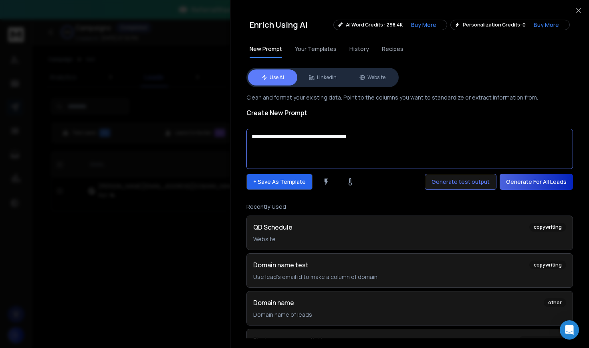
click at [378, 141] on textarea "**********" at bounding box center [410, 149] width 327 height 40
type textarea "**********"
click at [462, 180] on button "G enerate test output" at bounding box center [461, 182] width 72 height 16
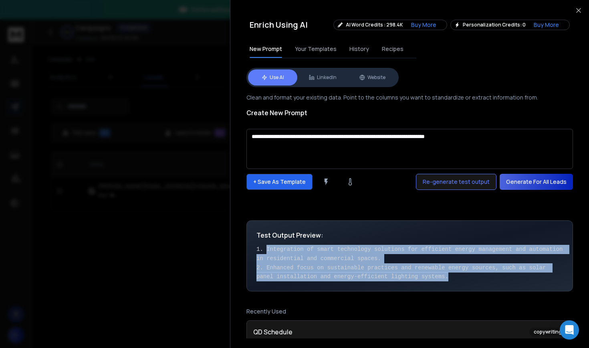
drag, startPoint x: 266, startPoint y: 247, endPoint x: 472, endPoint y: 273, distance: 207.0
click at [472, 273] on pre "1. Integration of smart technology solutions for efficient energy management an…" at bounding box center [410, 263] width 307 height 36
click at [448, 267] on pre "1. Integration of smart technology solutions for efficient energy management an…" at bounding box center [410, 263] width 307 height 36
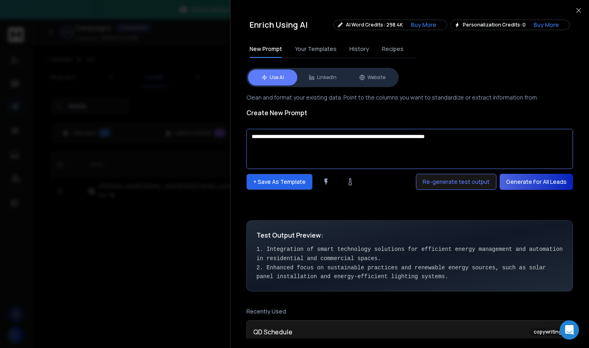
drag, startPoint x: 252, startPoint y: 135, endPoint x: 483, endPoint y: 139, distance: 231.4
click at [484, 139] on textarea "**********" at bounding box center [410, 149] width 327 height 40
click at [468, 140] on textarea "**********" at bounding box center [410, 149] width 327 height 40
click at [446, 138] on textarea "**********" at bounding box center [410, 149] width 327 height 40
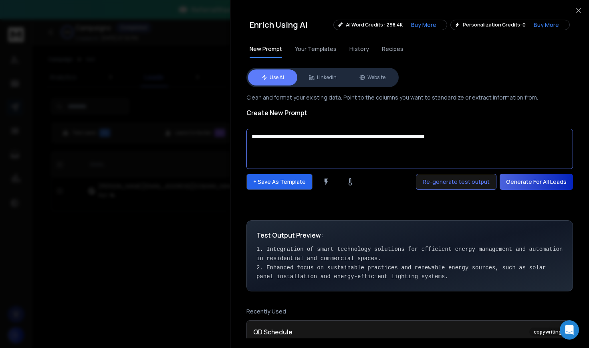
click at [472, 138] on textarea "**********" at bounding box center [410, 149] width 327 height 40
click at [320, 78] on button "LinkedIn" at bounding box center [323, 77] width 50 height 16
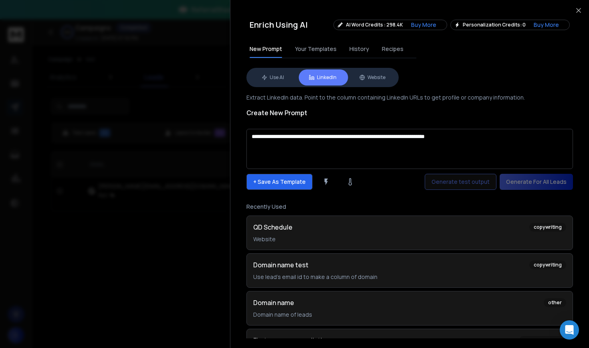
click at [287, 130] on textarea "**********" at bounding box center [410, 149] width 327 height 40
click at [159, 147] on div at bounding box center [294, 174] width 589 height 348
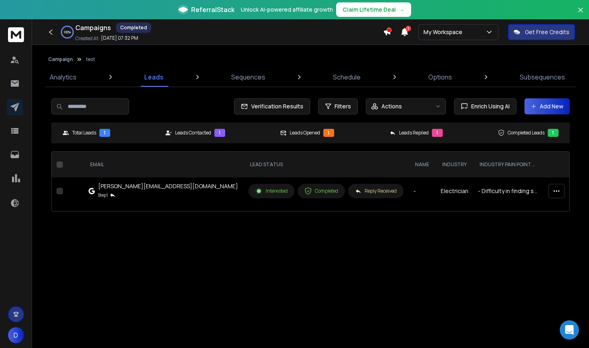
click at [348, 186] on div "Reply Received" at bounding box center [375, 191] width 55 height 14
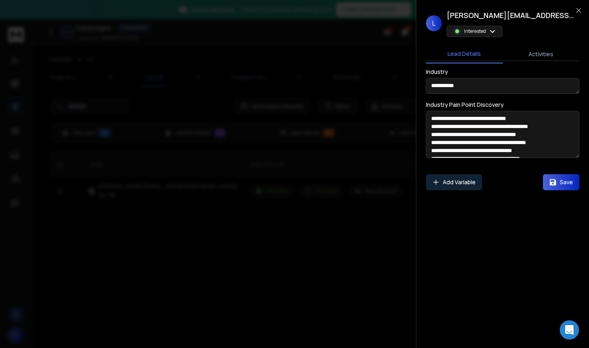
click at [460, 180] on button "Add Variable" at bounding box center [454, 182] width 56 height 16
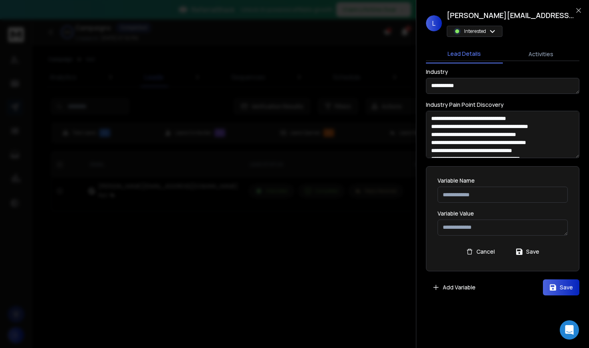
click at [462, 196] on input at bounding box center [503, 194] width 130 height 16
click at [454, 195] on input at bounding box center [503, 194] width 130 height 16
type input "********"
click at [457, 231] on textarea at bounding box center [503, 227] width 130 height 16
paste textarea "**********"
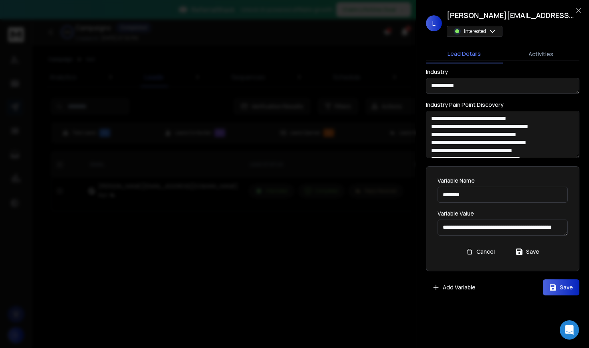
scroll to position [4, 0]
type textarea "**********"
click at [480, 192] on input "********" at bounding box center [503, 194] width 130 height 16
click at [521, 246] on button "Save" at bounding box center [528, 251] width 36 height 16
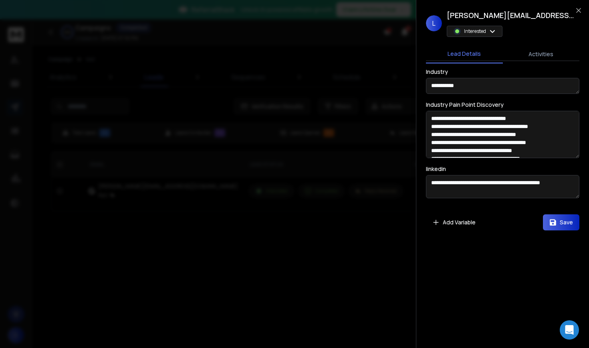
click at [565, 226] on button "Save" at bounding box center [561, 222] width 36 height 16
click at [550, 218] on button "Save" at bounding box center [561, 222] width 36 height 16
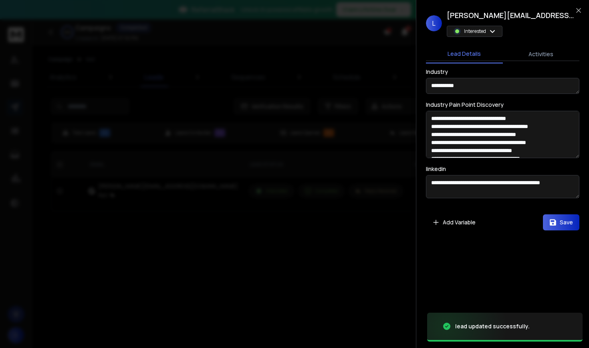
click at [232, 227] on div at bounding box center [294, 174] width 589 height 348
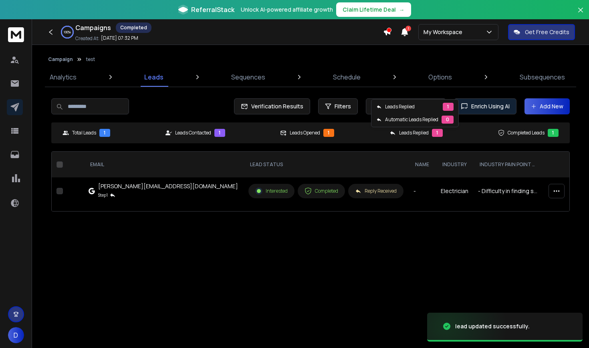
click at [473, 107] on span "Enrich Using AI" at bounding box center [489, 106] width 42 height 8
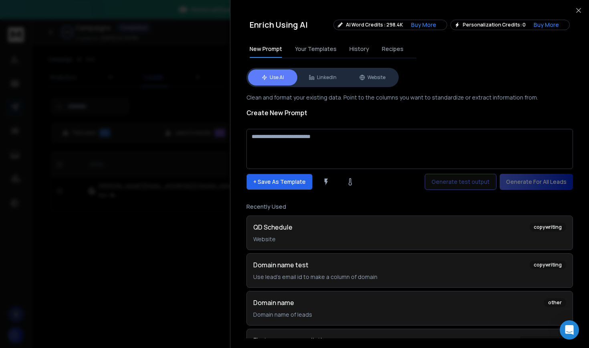
click at [322, 68] on div "Use AI LinkedIn Website" at bounding box center [323, 77] width 152 height 19
click at [318, 79] on button "LinkedIn" at bounding box center [323, 77] width 50 height 16
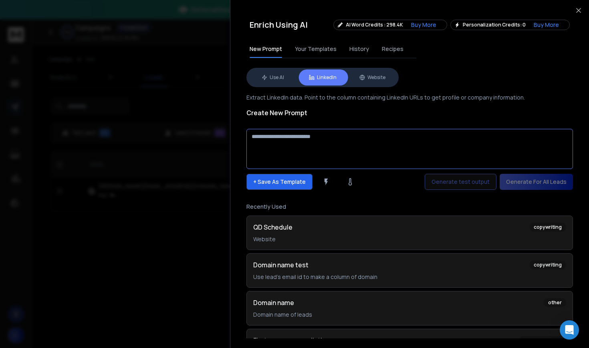
click at [277, 151] on textarea at bounding box center [410, 149] width 327 height 40
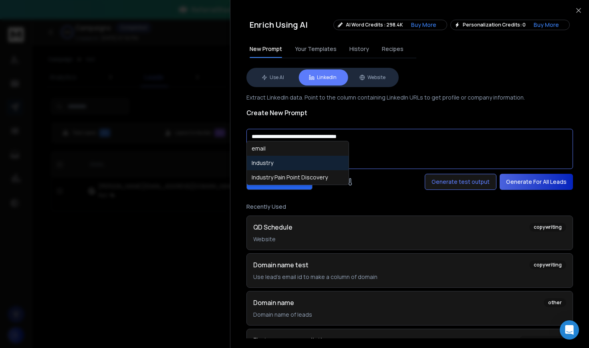
scroll to position [12, 0]
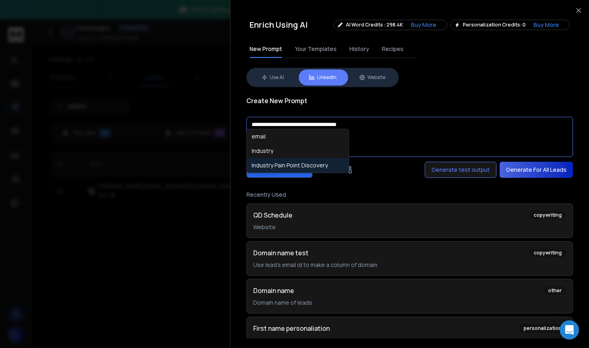
type textarea "**********"
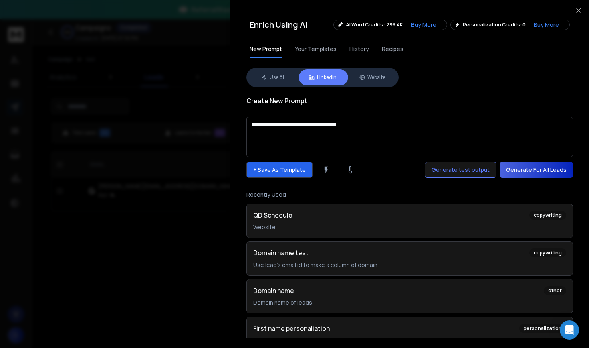
click at [201, 164] on div at bounding box center [294, 174] width 589 height 348
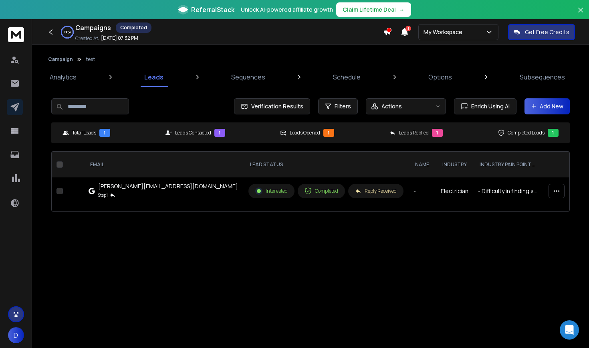
click at [359, 181] on td "Interested Completed Reply Received" at bounding box center [327, 190] width 166 height 27
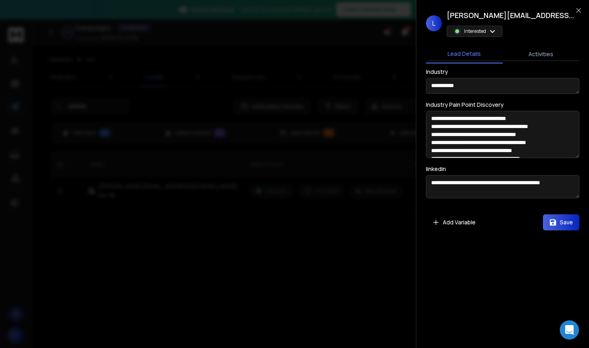
click at [557, 225] on button "Save" at bounding box center [561, 222] width 36 height 16
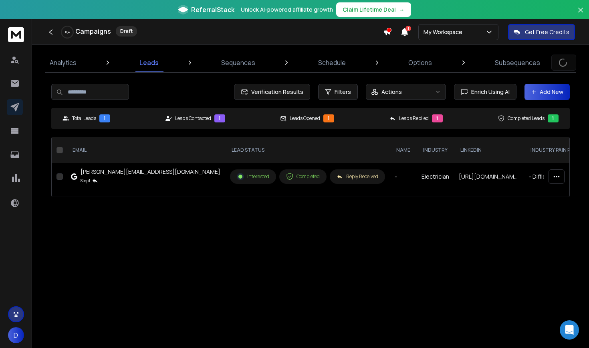
click at [297, 163] on th "LEAD STATUS" at bounding box center [307, 150] width 165 height 26
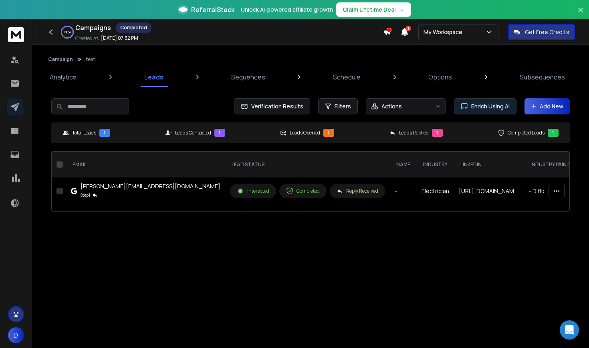
click at [492, 109] on span "Enrich Using AI" at bounding box center [489, 106] width 42 height 8
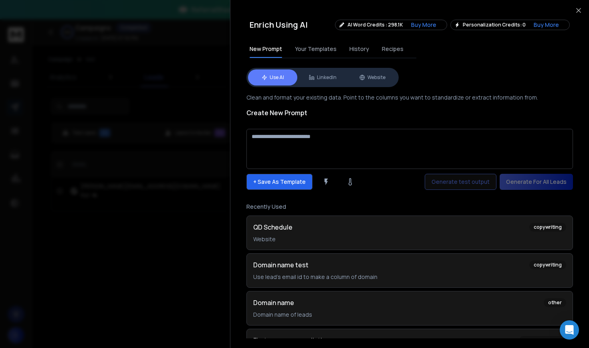
click at [361, 73] on button "Website" at bounding box center [373, 77] width 50 height 16
click at [324, 74] on button "LinkedIn" at bounding box center [323, 77] width 50 height 16
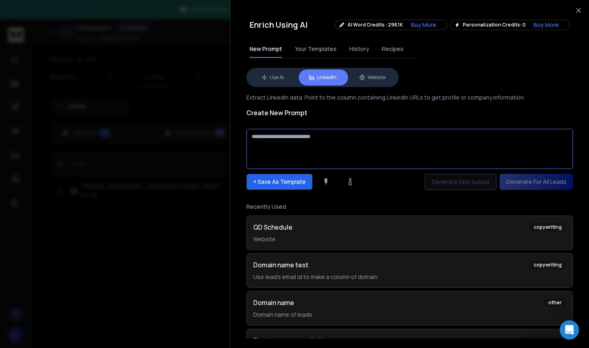
click at [282, 141] on textarea at bounding box center [410, 149] width 327 height 40
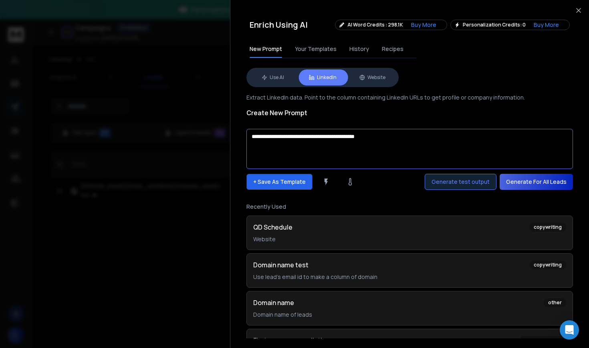
type textarea "**********"
click at [471, 184] on button "G enerate test output" at bounding box center [461, 182] width 72 height 16
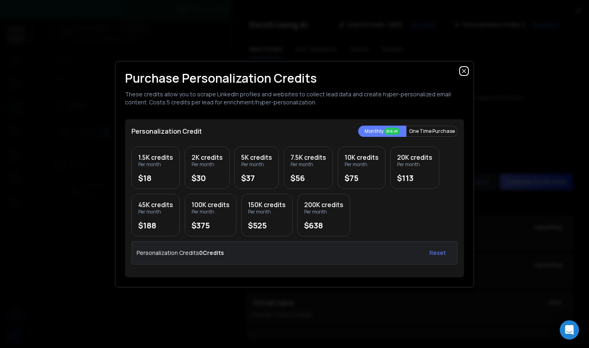
click at [466, 70] on icon "button" at bounding box center [464, 70] width 3 height 3
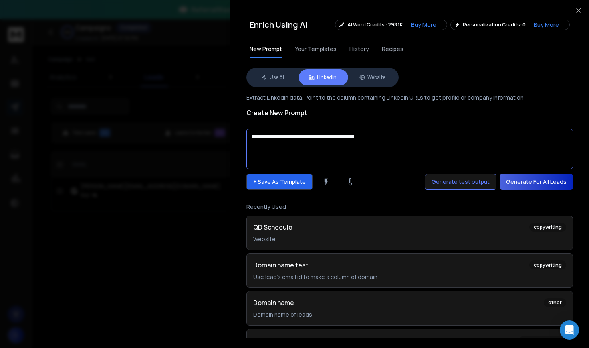
click at [377, 136] on textarea "**********" at bounding box center [410, 149] width 327 height 40
click at [398, 140] on textarea "**********" at bounding box center [410, 149] width 327 height 40
click at [281, 135] on textarea "**********" at bounding box center [410, 149] width 327 height 40
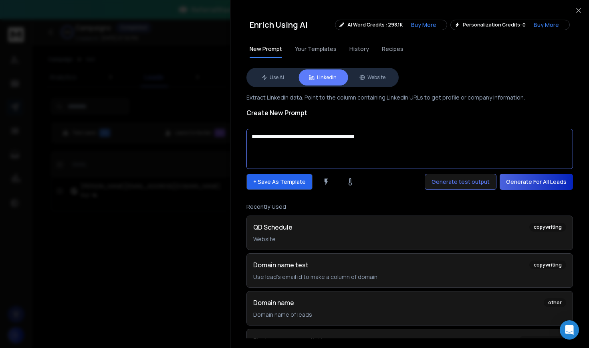
click at [372, 136] on textarea "**********" at bounding box center [410, 149] width 327 height 40
click at [383, 133] on textarea "**********" at bounding box center [410, 149] width 327 height 40
click at [369, 79] on button "Website" at bounding box center [373, 77] width 50 height 16
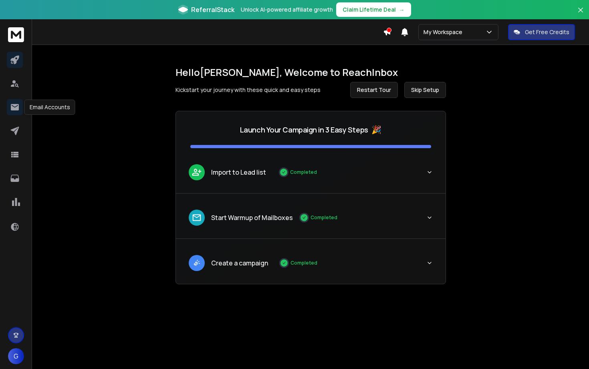
click at [12, 111] on icon at bounding box center [15, 107] width 10 height 10
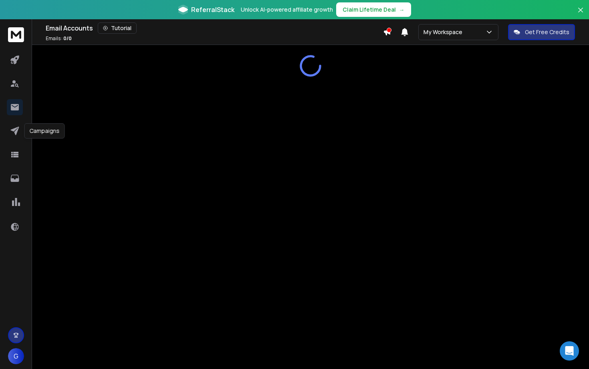
click at [16, 126] on icon at bounding box center [15, 131] width 10 height 10
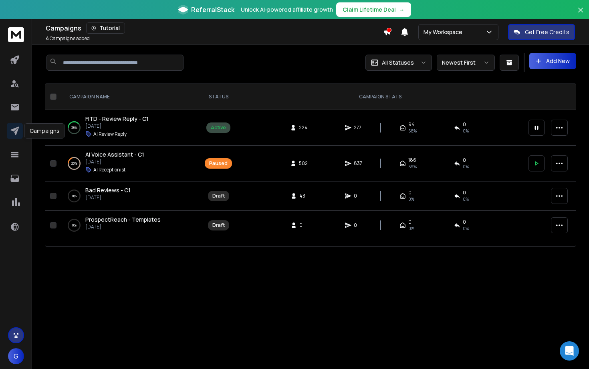
click at [125, 122] on span "FITD - Review Reply - C1" at bounding box center [116, 119] width 63 height 8
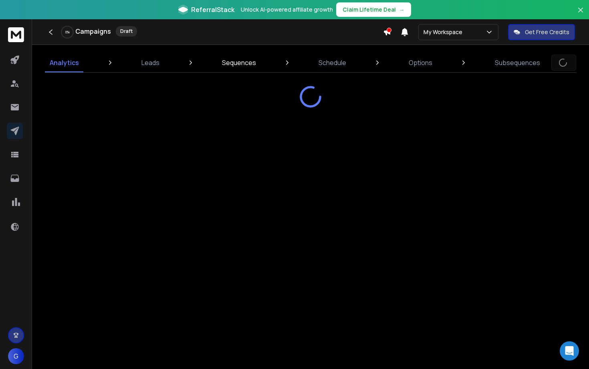
click at [240, 60] on p "Sequences" at bounding box center [239, 63] width 34 height 10
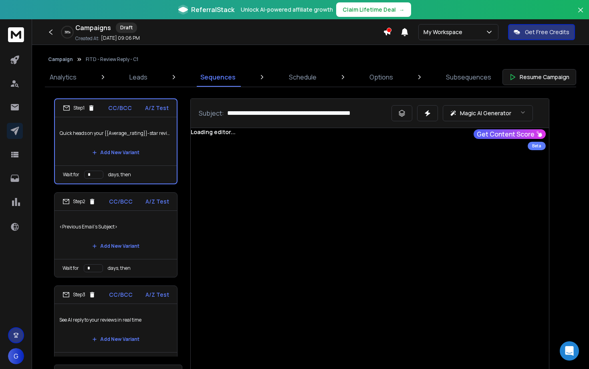
scroll to position [23, 0]
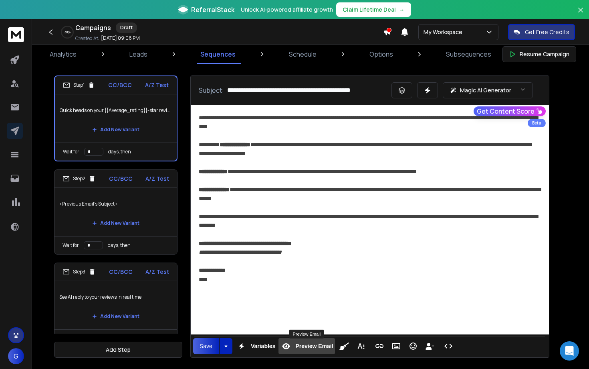
click at [322, 346] on span "Preview Email" at bounding box center [314, 345] width 41 height 7
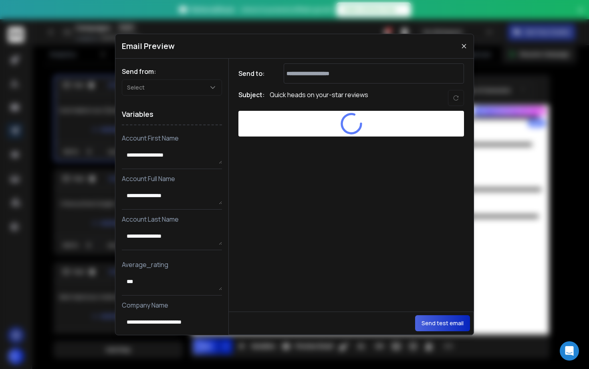
type textarea "*"
type textarea "**********"
type textarea "**"
type textarea "**********"
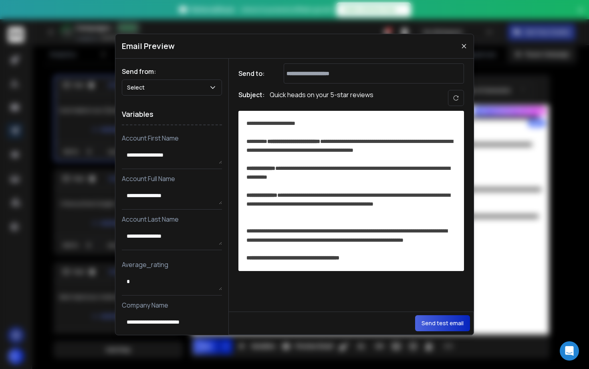
type textarea "****"
type textarea "**********"
type textarea "*******"
click at [324, 78] on input at bounding box center [374, 73] width 175 height 14
type input "**********"
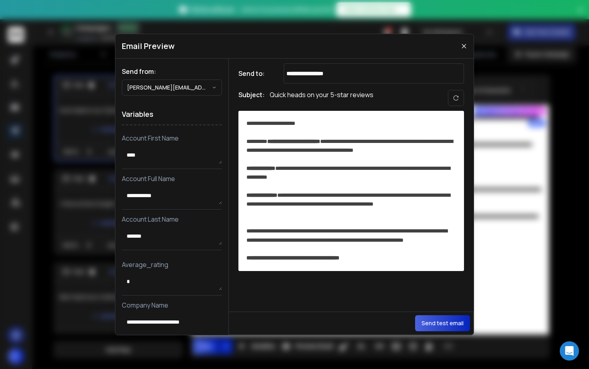
click at [433, 319] on button "Send test email" at bounding box center [442, 323] width 55 height 16
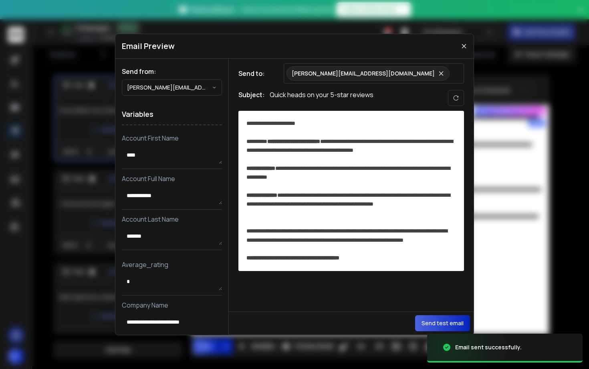
click at [464, 46] on icon at bounding box center [464, 46] width 4 height 4
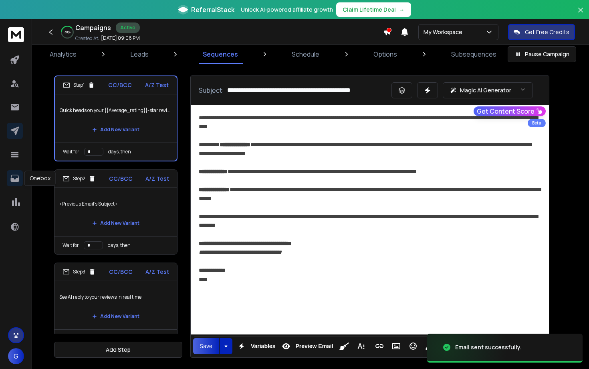
click at [18, 179] on icon at bounding box center [14, 177] width 8 height 7
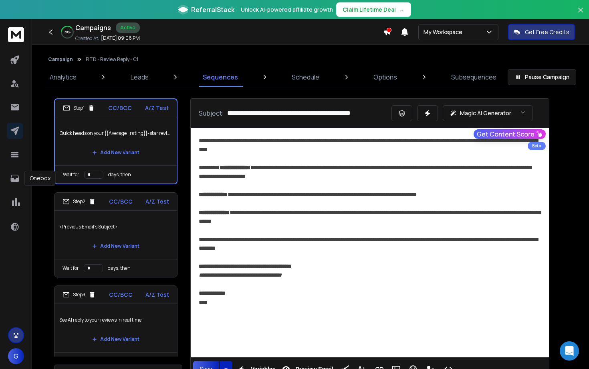
click at [246, 265] on strong "**********" at bounding box center [248, 266] width 87 height 6
click at [292, 264] on strong "**********" at bounding box center [248, 266] width 87 height 6
click at [12, 104] on icon at bounding box center [15, 107] width 8 height 6
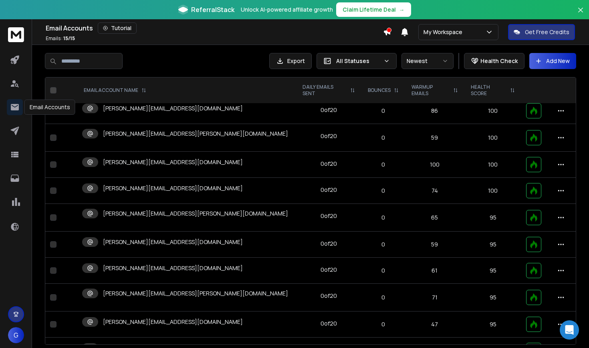
scroll to position [156, 0]
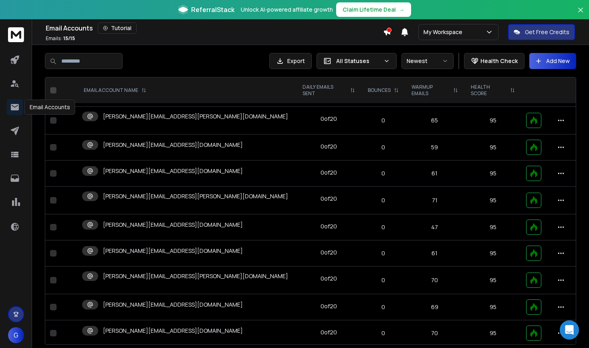
click at [3, 261] on div "G" at bounding box center [16, 185] width 32 height 332
click at [166, 196] on div "glen.andrade@trydigitalsynergy.com" at bounding box center [185, 196] width 206 height 10
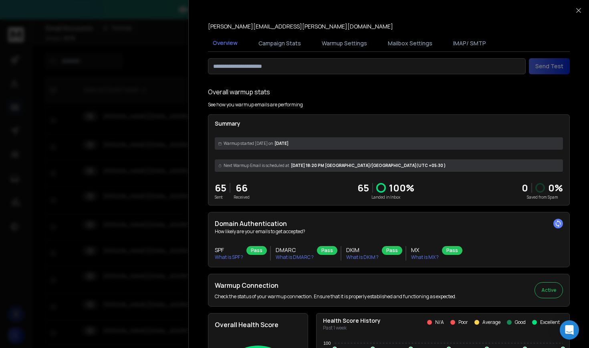
click at [265, 66] on input "email" at bounding box center [367, 66] width 318 height 16
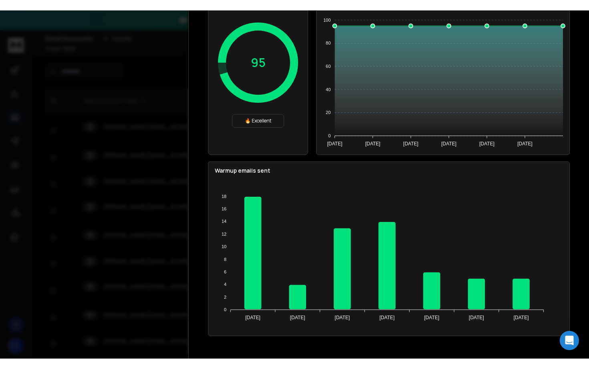
scroll to position [0, 0]
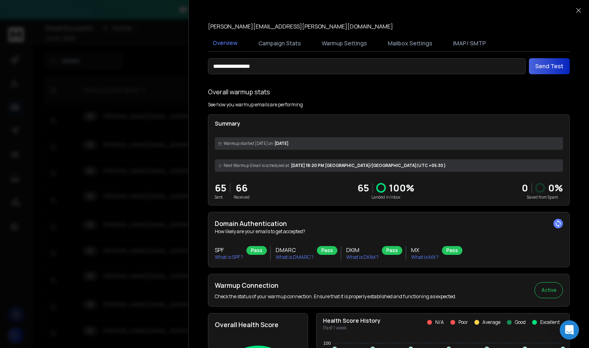
type input "**********"
click at [551, 73] on button "Send Test" at bounding box center [549, 66] width 41 height 16
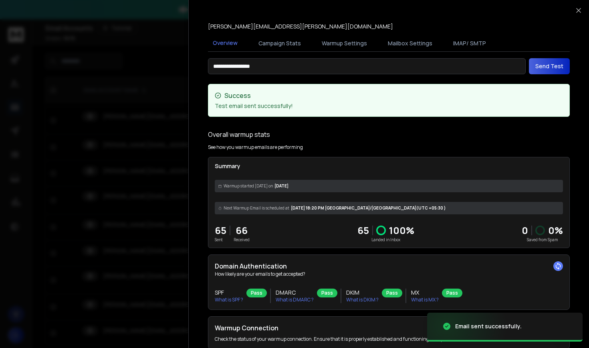
click at [113, 112] on div at bounding box center [294, 174] width 589 height 348
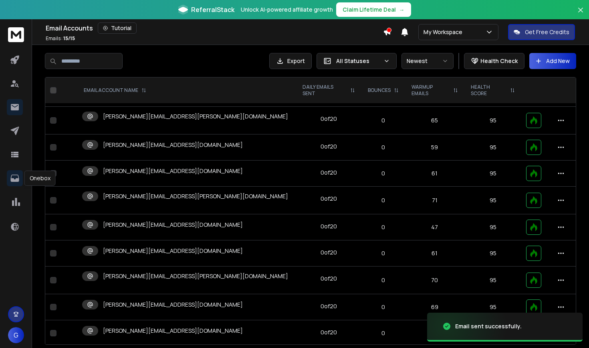
click at [17, 180] on icon at bounding box center [14, 177] width 8 height 7
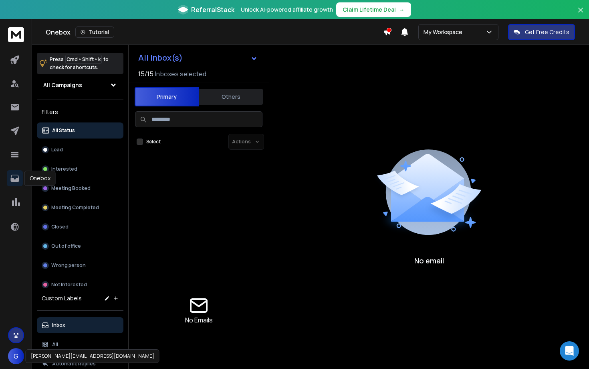
click at [16, 352] on span "G" at bounding box center [16, 356] width 16 height 16
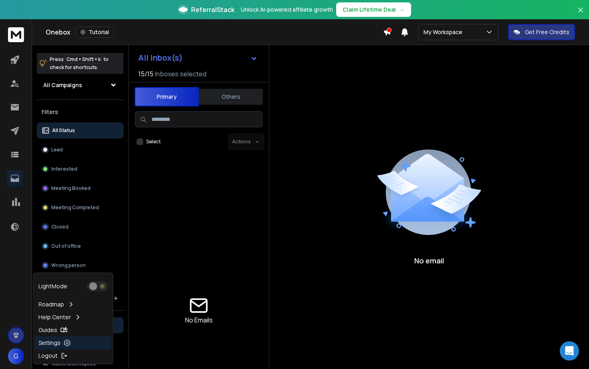
click at [53, 342] on p "Settings" at bounding box center [49, 342] width 22 height 8
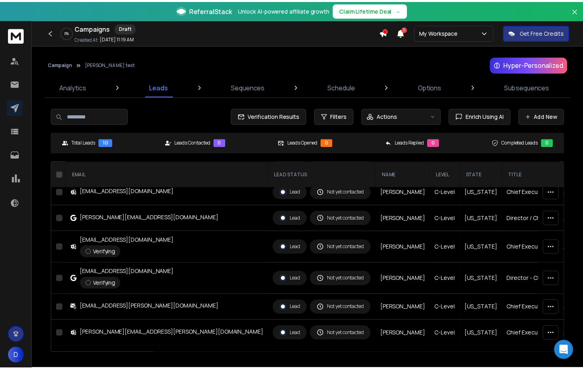
scroll to position [117, 0]
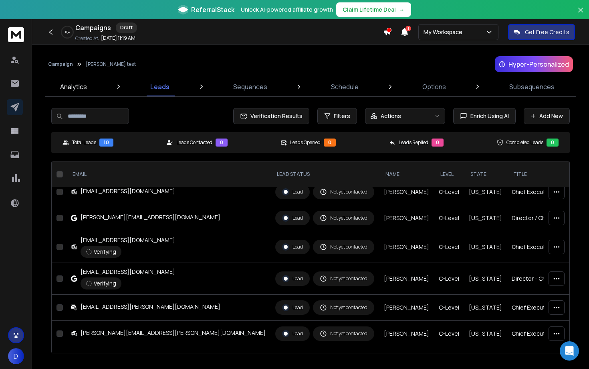
click at [75, 80] on link "Analytics" at bounding box center [73, 86] width 36 height 19
